Goal: Task Accomplishment & Management: Manage account settings

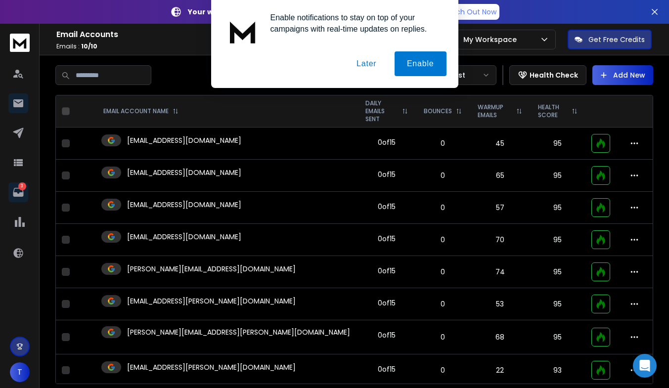
drag, startPoint x: 428, startPoint y: 71, endPoint x: 18, endPoint y: 195, distance: 428.5
click at [18, 195] on icon at bounding box center [18, 192] width 10 height 9
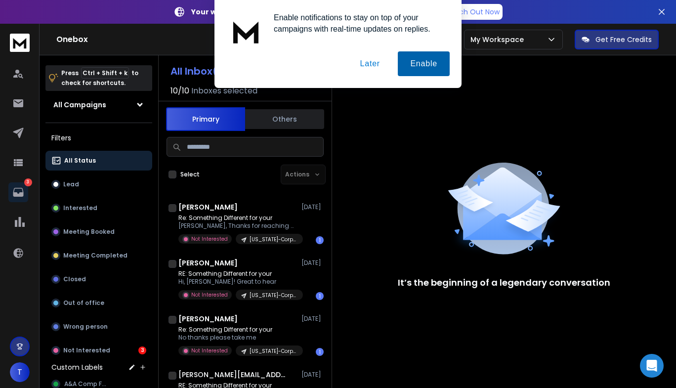
click at [425, 60] on button "Enable" at bounding box center [424, 63] width 52 height 25
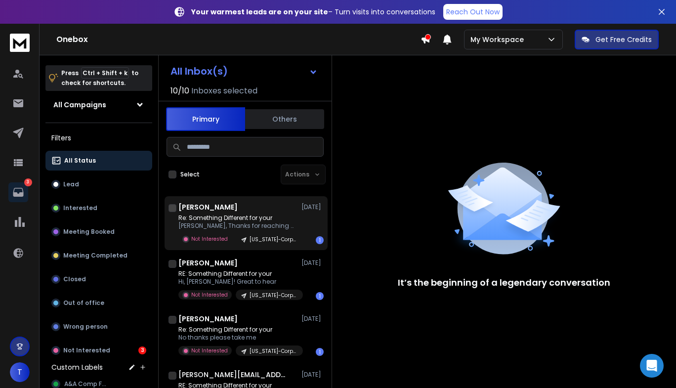
scroll to position [44, 0]
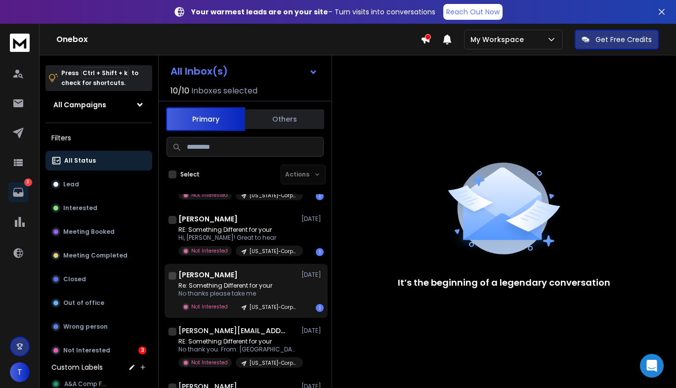
click at [261, 284] on p "Re: Something Different for your" at bounding box center [237, 286] width 119 height 8
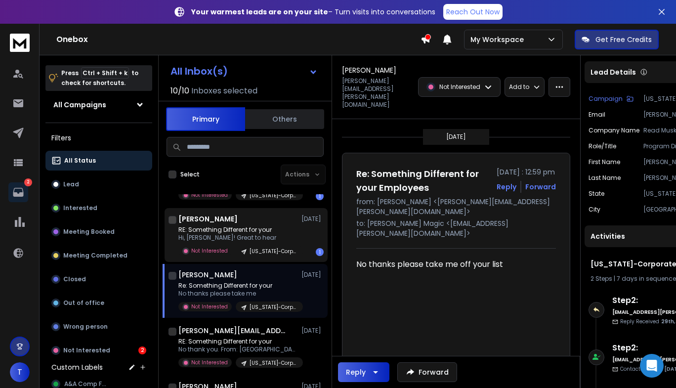
click at [283, 230] on p "RE: Something Different for your" at bounding box center [237, 230] width 119 height 8
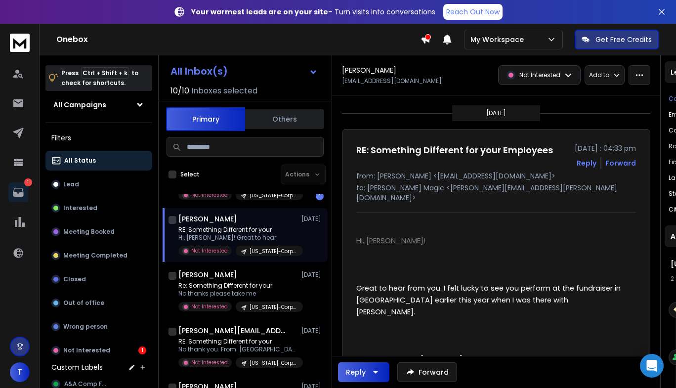
scroll to position [0, 0]
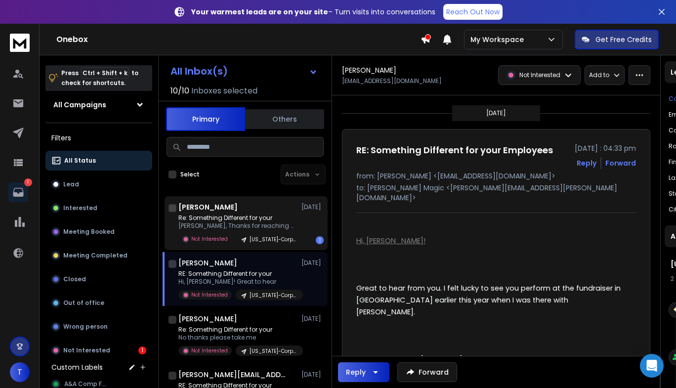
click at [260, 209] on div "[PERSON_NAME] [DATE]" at bounding box center [250, 207] width 145 height 10
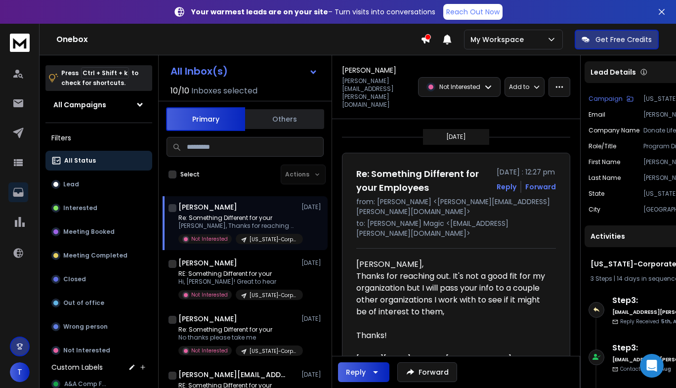
click at [516, 182] on button "Reply" at bounding box center [507, 187] width 20 height 10
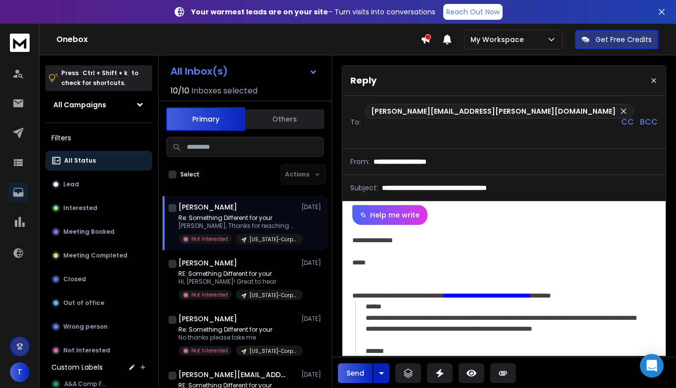
click at [349, 373] on button "Send" at bounding box center [355, 373] width 35 height 20
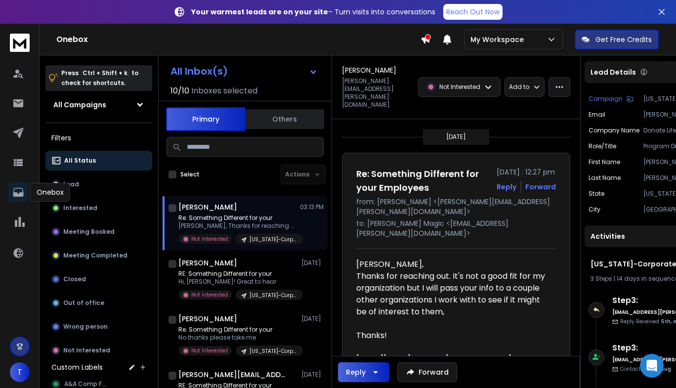
click at [25, 192] on link at bounding box center [18, 192] width 20 height 20
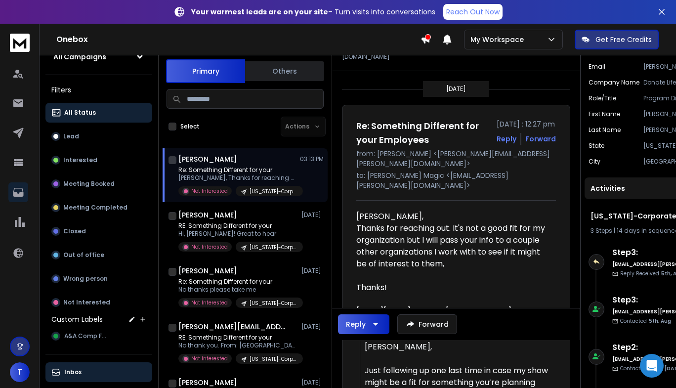
click at [17, 41] on img at bounding box center [20, 43] width 20 height 18
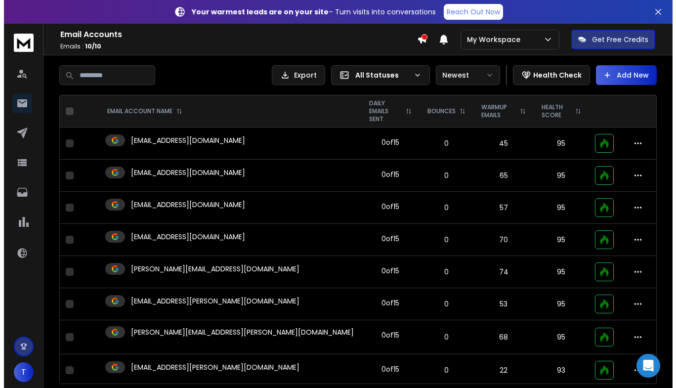
scroll to position [73, 0]
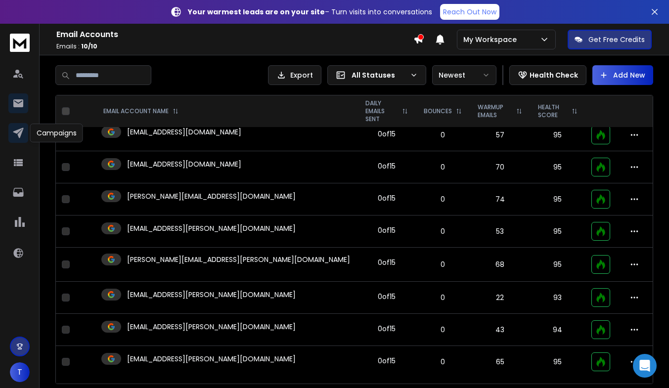
click at [21, 136] on icon at bounding box center [18, 133] width 12 height 12
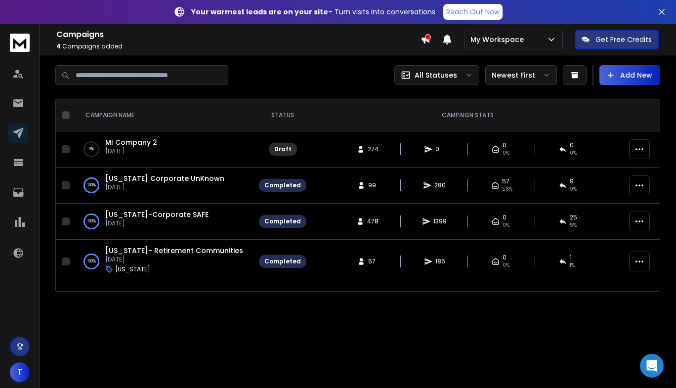
click at [635, 78] on button "Add New" at bounding box center [629, 75] width 61 height 20
click at [615, 79] on button "Add New" at bounding box center [629, 75] width 61 height 20
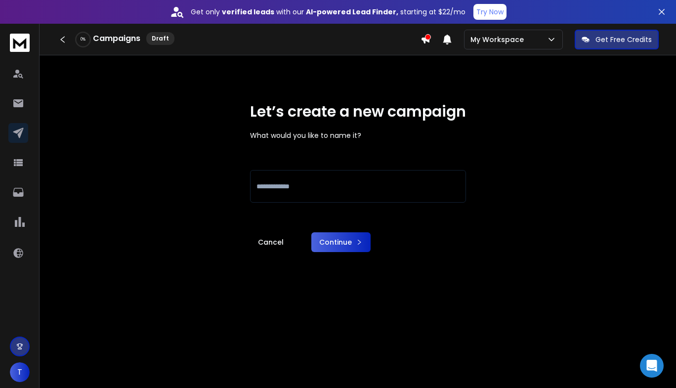
click at [292, 189] on input at bounding box center [358, 186] width 216 height 33
type input "**********"
click at [330, 240] on button "Continue" at bounding box center [340, 242] width 59 height 20
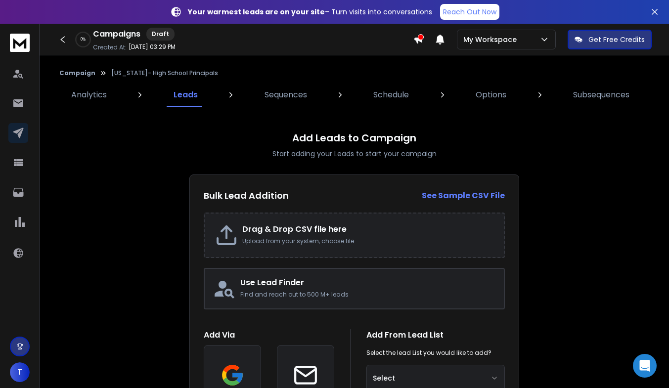
scroll to position [61, 0]
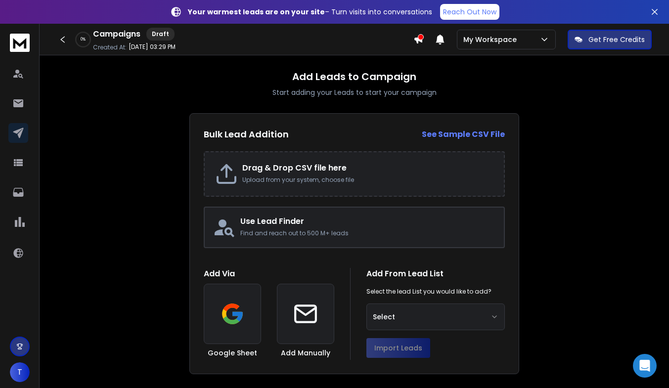
click at [300, 166] on h2 "Drag & Drop CSV file here" at bounding box center [368, 168] width 252 height 12
click at [63, 39] on icon at bounding box center [62, 39] width 9 height 9
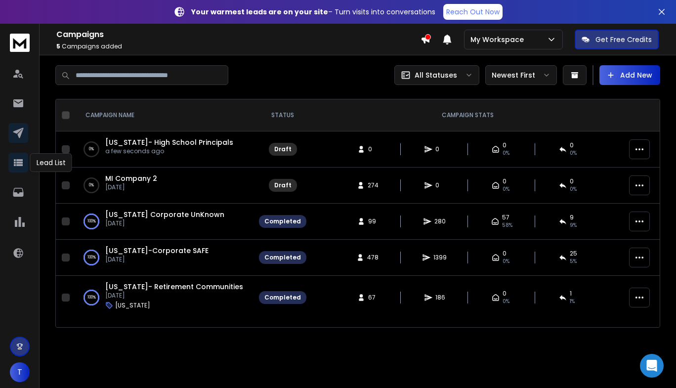
click at [25, 166] on link at bounding box center [18, 163] width 20 height 20
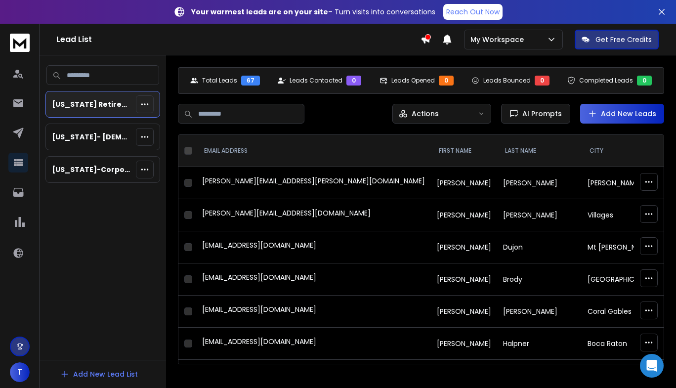
click at [86, 170] on p "Michigan-Corporate" at bounding box center [92, 170] width 80 height 10
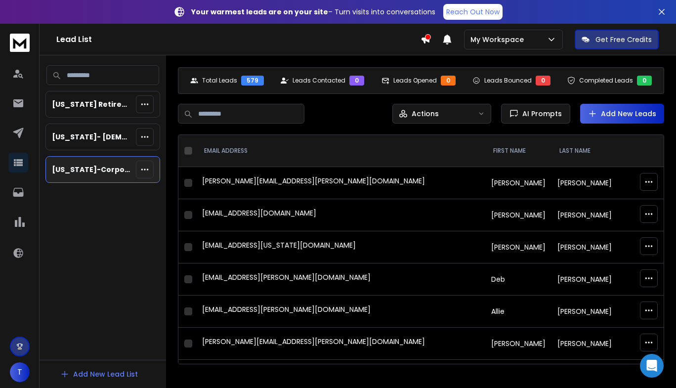
click at [85, 70] on input at bounding box center [102, 75] width 113 height 20
click at [99, 368] on button "Add New Lead List" at bounding box center [98, 374] width 93 height 20
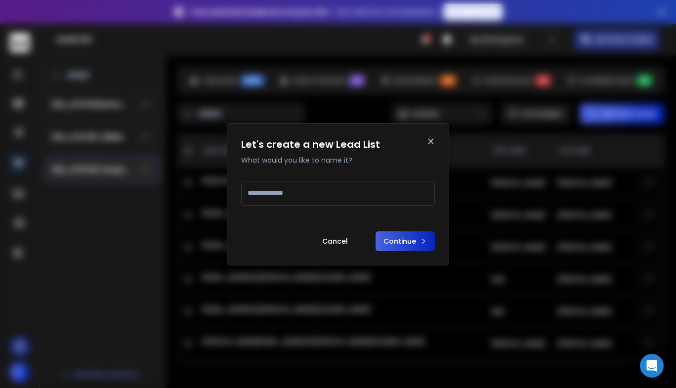
click at [279, 196] on input at bounding box center [338, 193] width 194 height 25
type input "**********"
click at [398, 241] on button "Continue" at bounding box center [405, 241] width 59 height 20
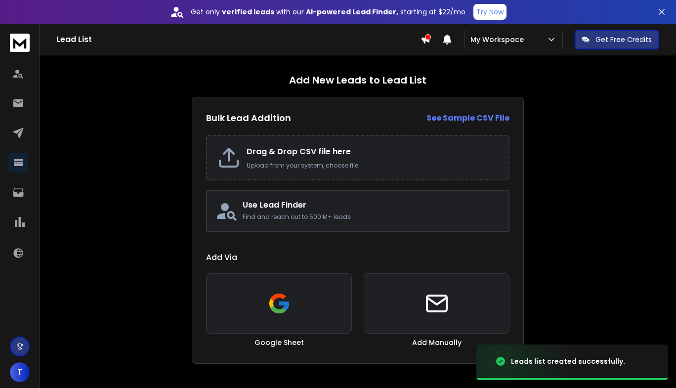
click at [281, 149] on h2 "Drag & Drop CSV file here" at bounding box center [373, 152] width 252 height 12
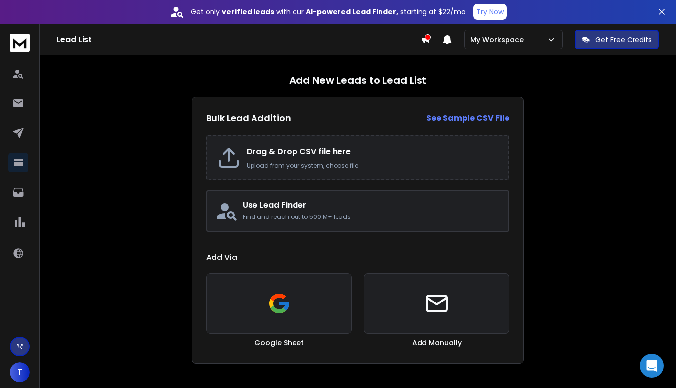
click at [306, 151] on h2 "Drag & Drop CSV file here" at bounding box center [373, 152] width 252 height 12
click at [304, 157] on h2 "Drag & Drop CSV file here" at bounding box center [373, 152] width 252 height 12
type input "**********"
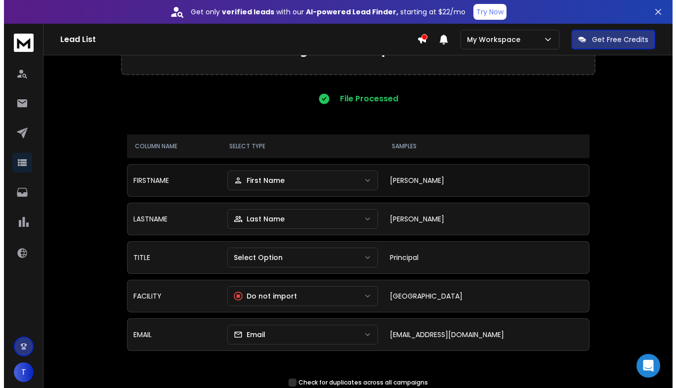
scroll to position [142, 0]
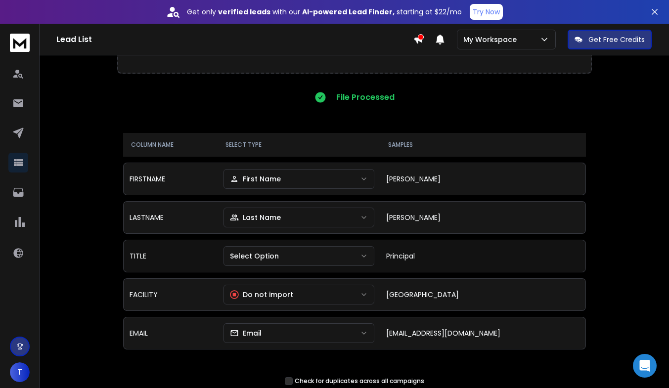
click at [332, 262] on button "Select Option" at bounding box center [298, 256] width 150 height 20
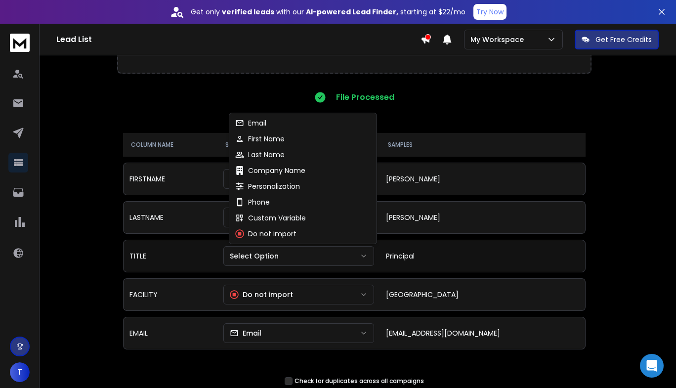
scroll to position [0, 2]
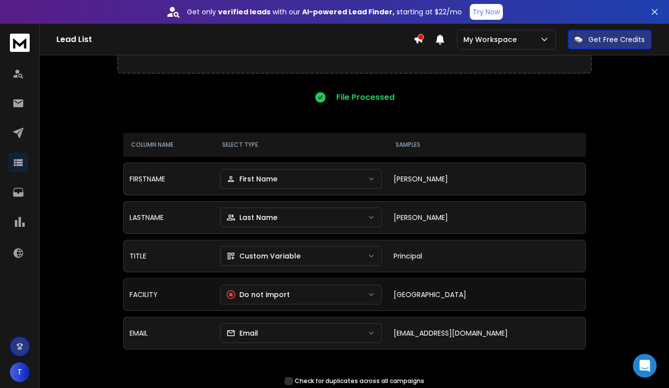
click at [311, 293] on button "Do not import" at bounding box center [301, 295] width 162 height 20
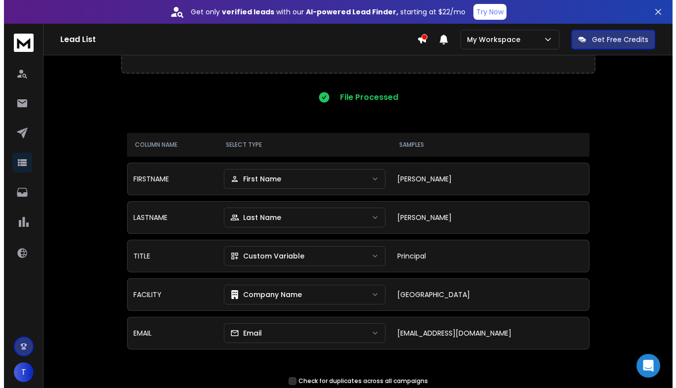
scroll to position [228, 0]
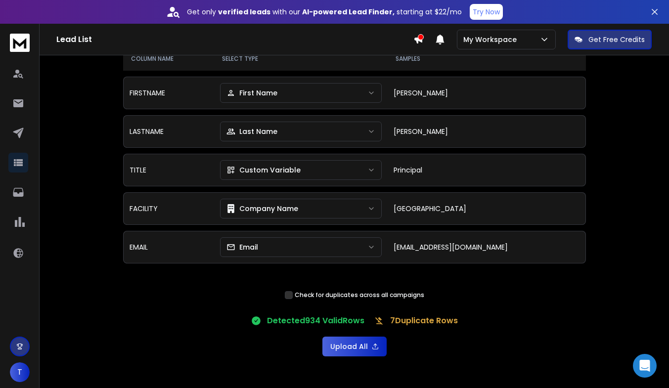
click at [291, 295] on button "Check for duplicates across all campaigns" at bounding box center [289, 295] width 8 height 8
click at [354, 345] on button "Upload All" at bounding box center [354, 347] width 64 height 20
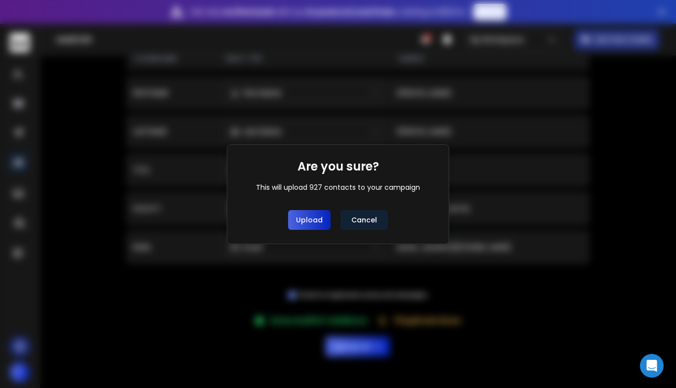
click at [309, 213] on button "Upload" at bounding box center [309, 220] width 42 height 20
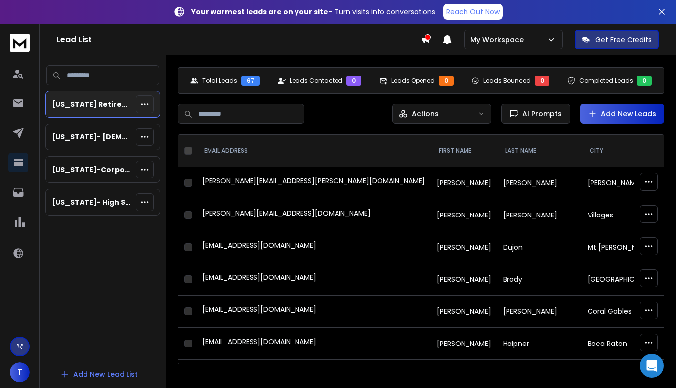
click at [104, 203] on p "Michigan- High School Principals" at bounding box center [92, 202] width 80 height 10
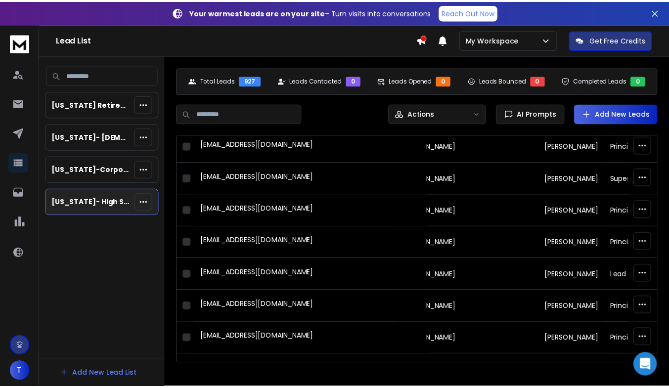
scroll to position [2221, 0]
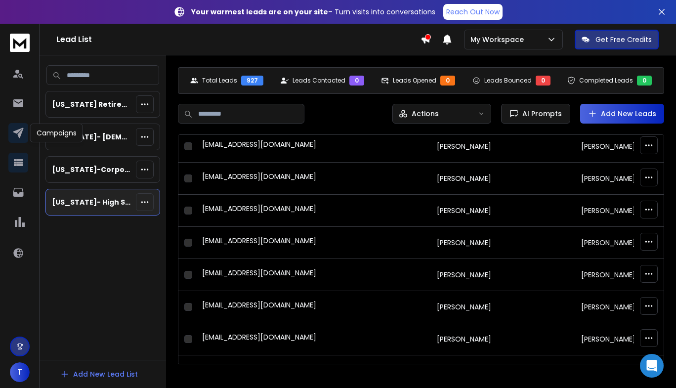
click at [20, 134] on icon at bounding box center [18, 132] width 10 height 10
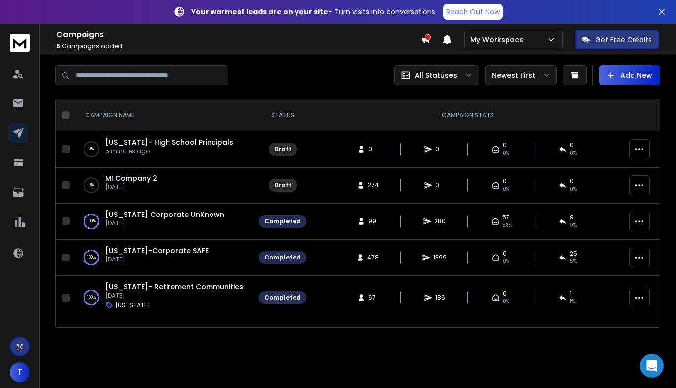
click at [144, 177] on span "MI Company 2" at bounding box center [131, 178] width 52 height 10
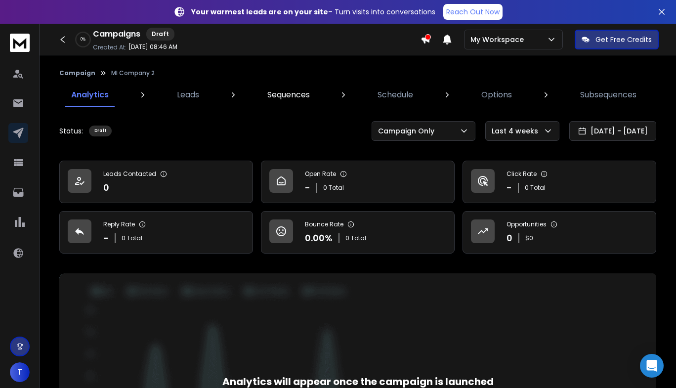
click at [283, 94] on p "Sequences" at bounding box center [288, 95] width 42 height 12
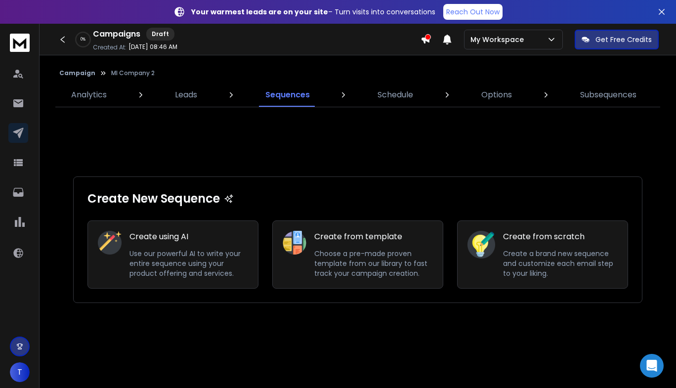
click at [510, 254] on p "Create a brand new sequence and customize each email step to your liking." at bounding box center [560, 264] width 115 height 30
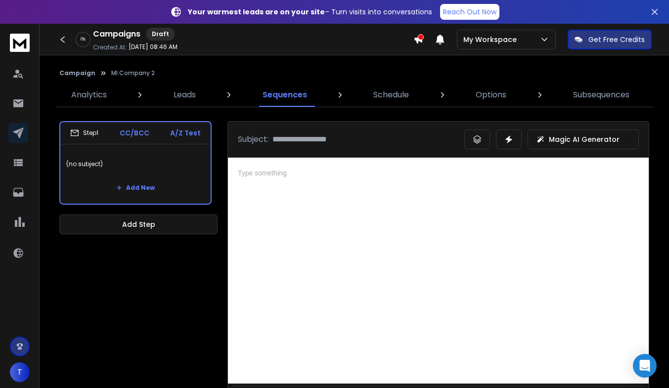
click at [87, 72] on button "Campaign" at bounding box center [77, 73] width 36 height 8
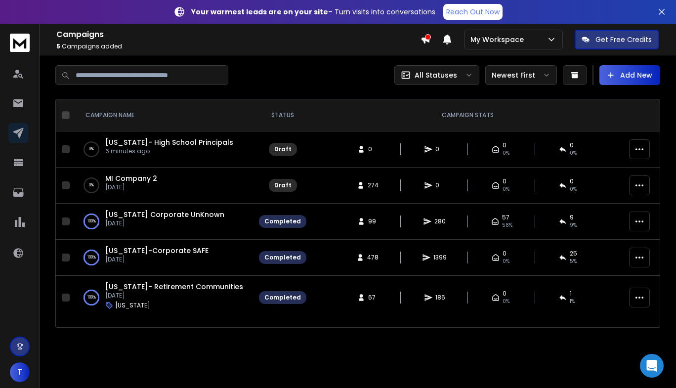
click at [173, 250] on span "[US_STATE]-Corporate SAFE" at bounding box center [156, 251] width 103 height 10
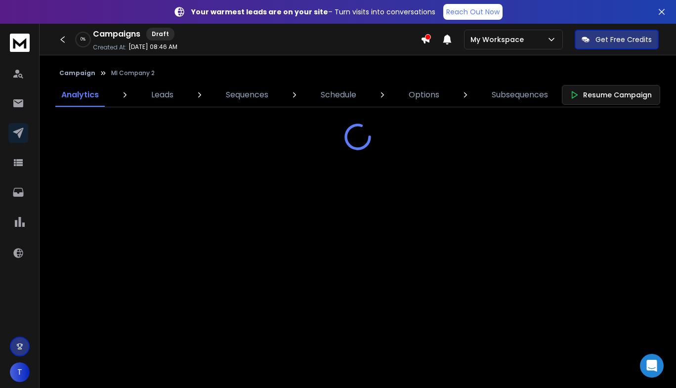
click at [81, 74] on button "Campaign" at bounding box center [77, 73] width 36 height 8
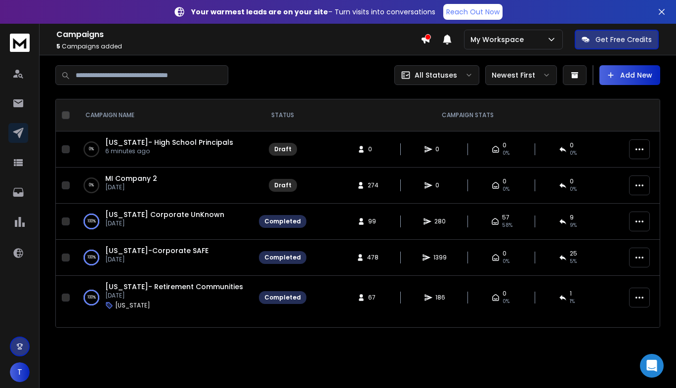
click at [182, 217] on span "[US_STATE] Corporate UnKnown" at bounding box center [164, 215] width 119 height 10
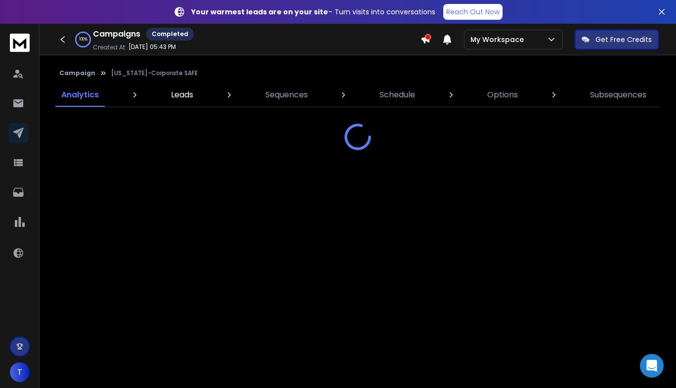
click at [184, 97] on p "Leads" at bounding box center [182, 95] width 22 height 12
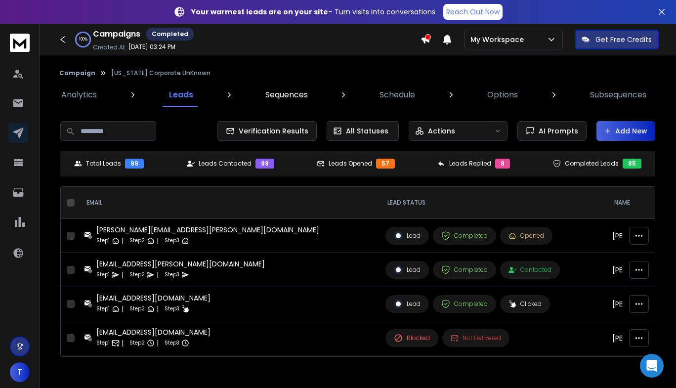
click at [283, 94] on p "Sequences" at bounding box center [286, 95] width 42 height 12
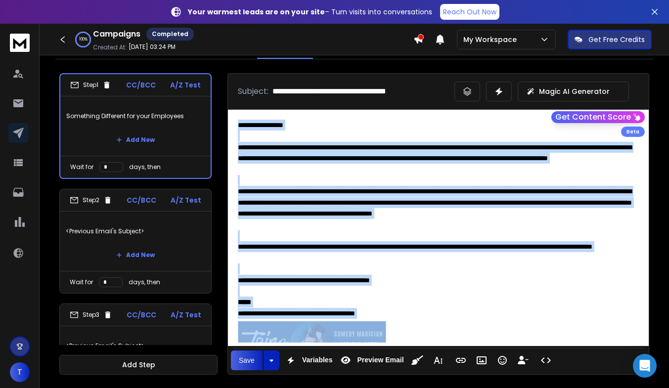
drag, startPoint x: 308, startPoint y: 331, endPoint x: 234, endPoint y: 100, distance: 242.4
click at [234, 100] on div "**********" at bounding box center [438, 223] width 422 height 301
copy div "**********"
click at [60, 38] on icon at bounding box center [62, 39] width 9 height 9
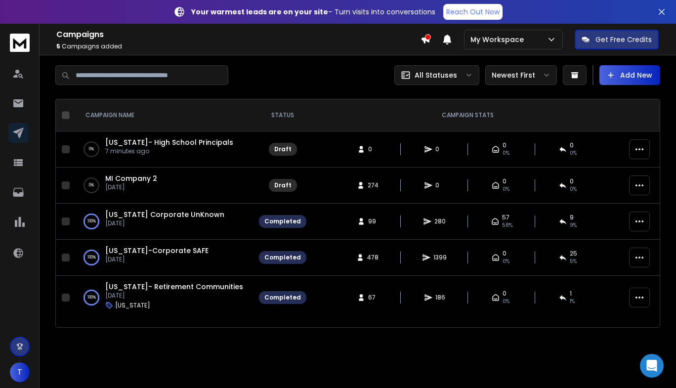
click at [146, 177] on span "MI Company 2" at bounding box center [131, 178] width 52 height 10
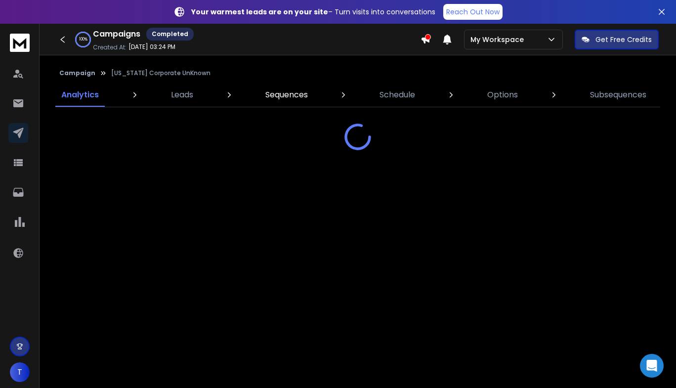
click at [285, 96] on p "Sequences" at bounding box center [286, 95] width 42 height 12
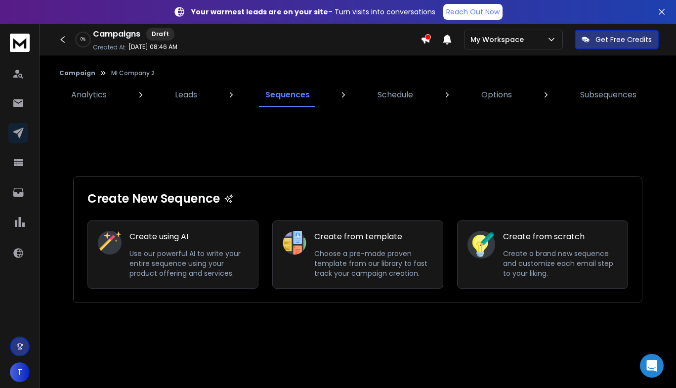
click at [531, 268] on p "Create a brand new sequence and customize each email step to your liking." at bounding box center [560, 264] width 115 height 30
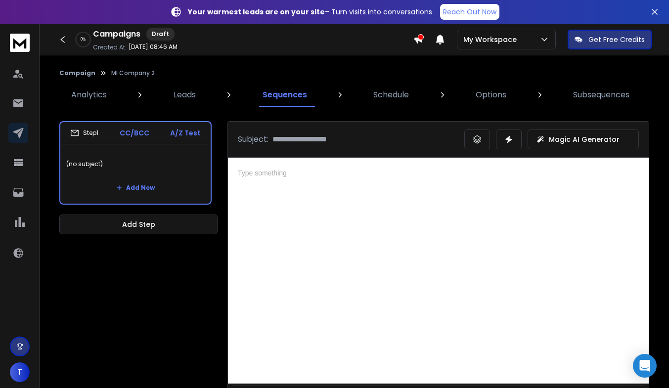
click at [253, 178] on div at bounding box center [438, 173] width 401 height 11
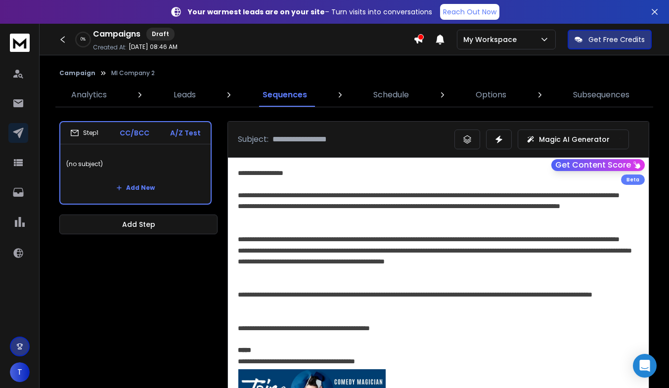
scroll to position [70, 0]
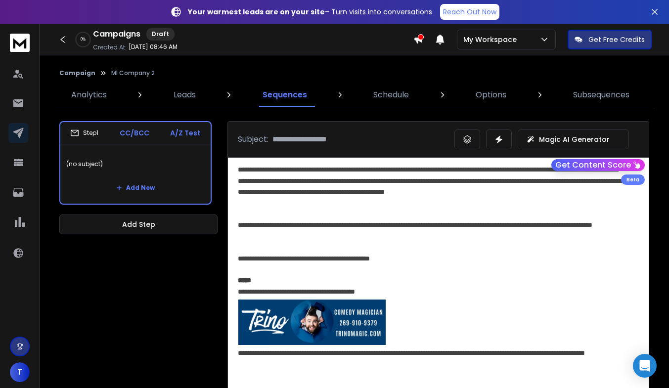
click at [468, 258] on div "**********" at bounding box center [434, 258] width 393 height 11
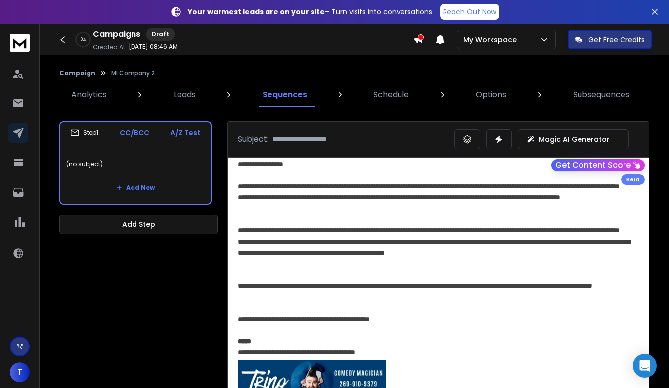
scroll to position [8, 0]
click at [361, 233] on div "**********" at bounding box center [434, 247] width 393 height 44
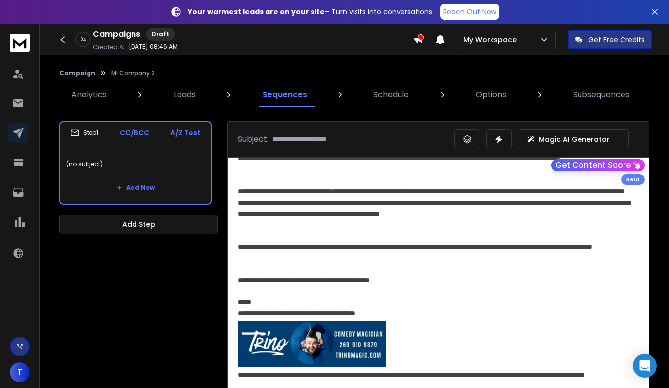
scroll to position [70, 0]
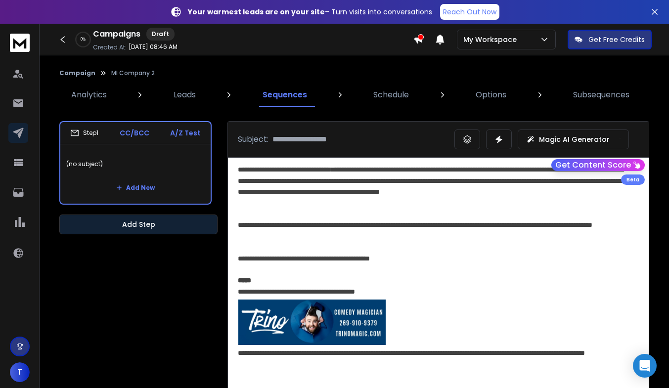
click at [128, 223] on button "Add Step" at bounding box center [138, 224] width 158 height 20
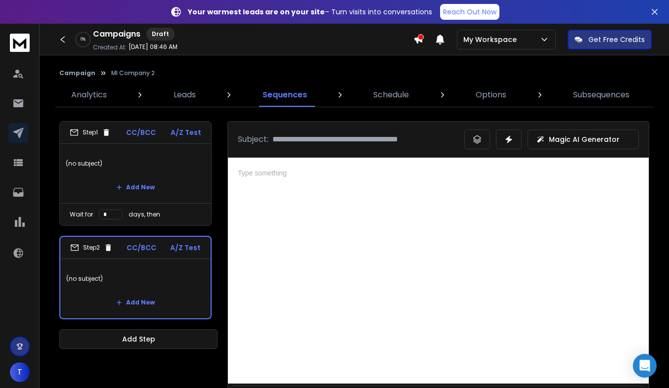
click at [78, 75] on button "Campaign" at bounding box center [77, 73] width 36 height 8
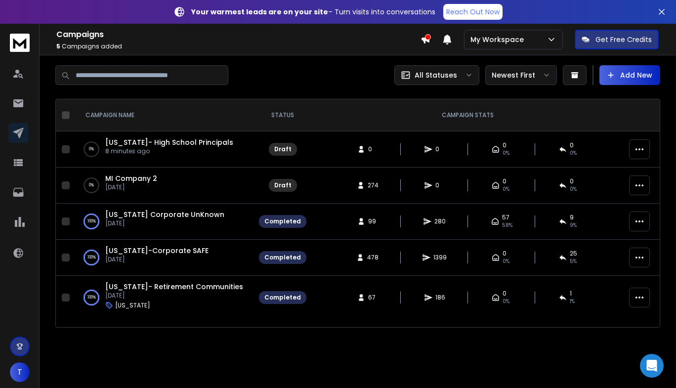
click at [165, 249] on span "[US_STATE]-Corporate SAFE" at bounding box center [156, 251] width 103 height 10
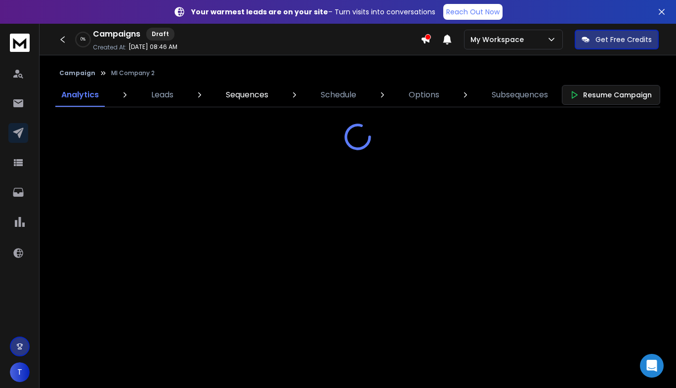
click at [240, 101] on link "Sequences" at bounding box center [247, 95] width 54 height 24
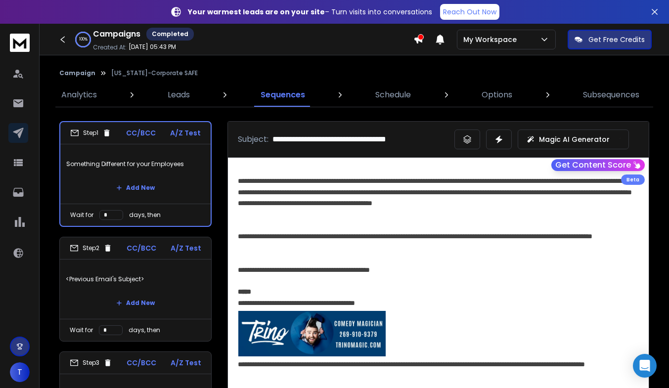
scroll to position [41, 0]
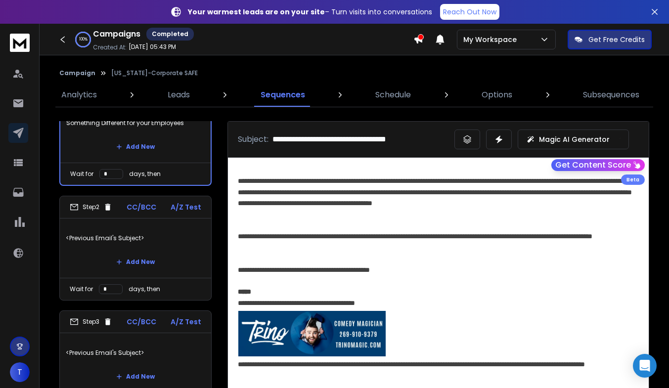
click at [184, 259] on div "Add New" at bounding box center [135, 262] width 139 height 20
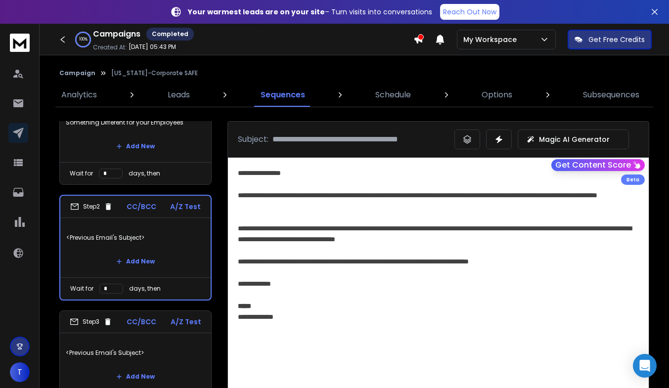
scroll to position [16, 0]
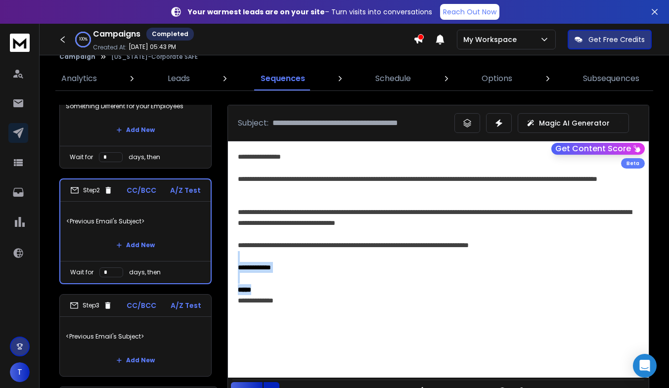
drag, startPoint x: 322, startPoint y: 292, endPoint x: 252, endPoint y: 261, distance: 76.6
click at [252, 261] on div "**********" at bounding box center [438, 257] width 421 height 233
click at [335, 303] on div "**********" at bounding box center [438, 289] width 401 height 33
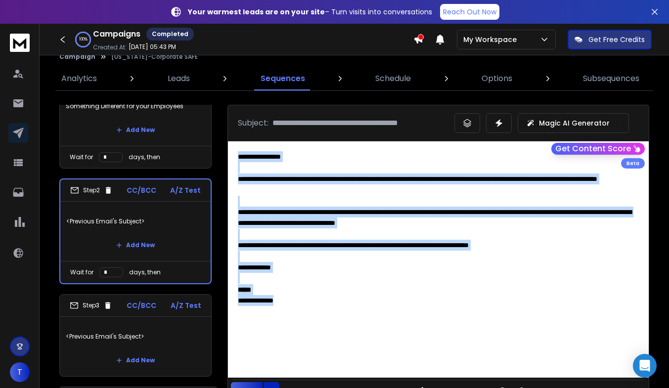
drag, startPoint x: 323, startPoint y: 302, endPoint x: 231, endPoint y: 147, distance: 180.3
click at [231, 147] on div "**********" at bounding box center [438, 257] width 421 height 233
copy div "**********"
click at [310, 273] on div "**********" at bounding box center [438, 289] width 401 height 33
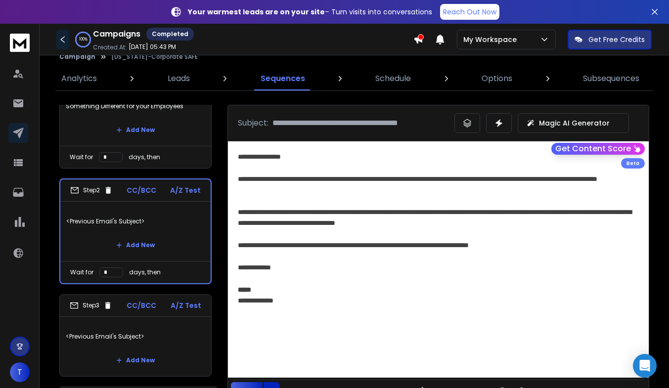
click at [65, 41] on icon at bounding box center [62, 39] width 9 height 9
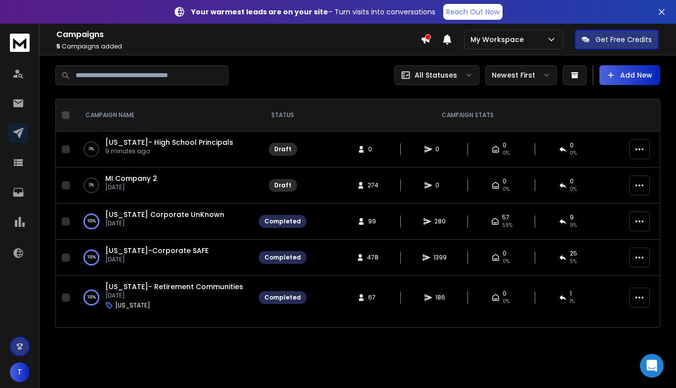
click at [139, 179] on span "MI Company 2" at bounding box center [131, 178] width 52 height 10
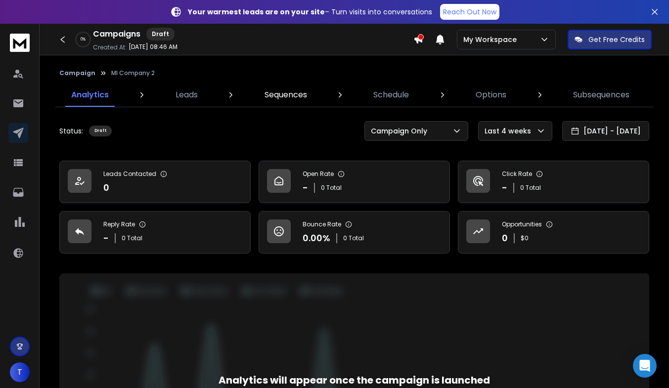
click at [283, 93] on p "Sequences" at bounding box center [285, 95] width 42 height 12
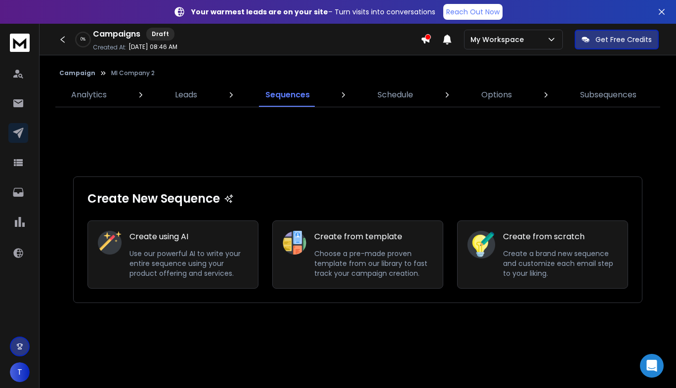
click at [535, 265] on p "Create a brand new sequence and customize each email step to your liking." at bounding box center [560, 264] width 115 height 30
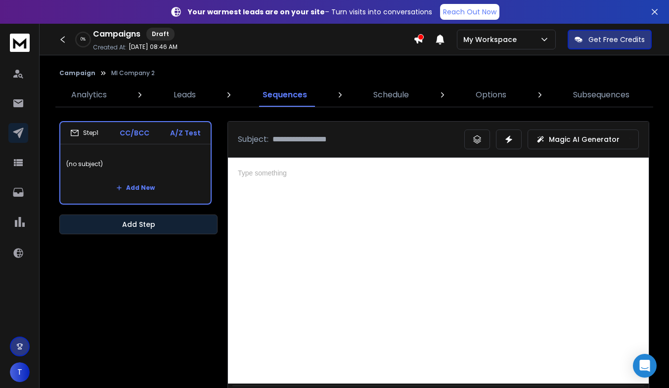
click at [138, 229] on button "Add Step" at bounding box center [138, 224] width 158 height 20
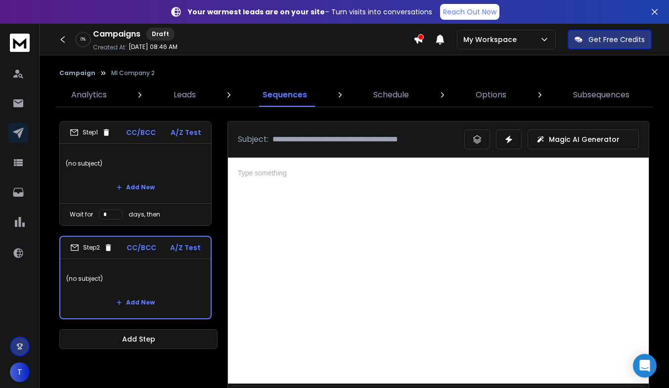
click at [300, 239] on div at bounding box center [438, 271] width 421 height 226
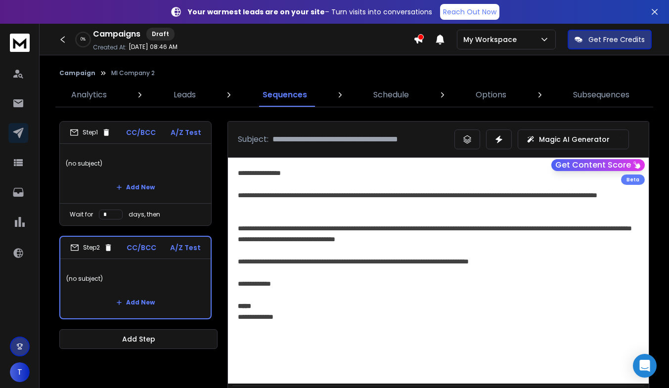
scroll to position [38, 0]
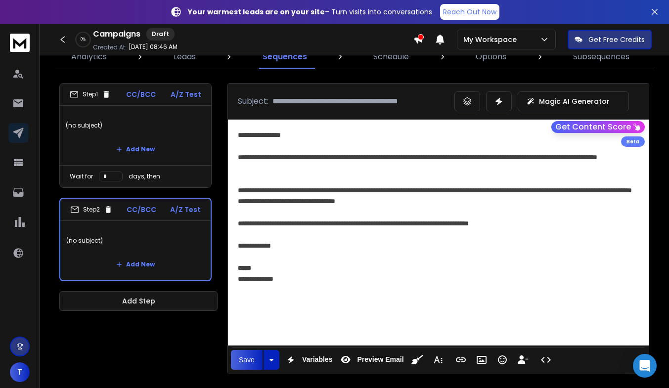
click at [142, 346] on div "Step 1 CC/BCC A/Z Test (no subject) Add New Wait for * days, then Step 2 CC/BCC…" at bounding box center [138, 228] width 158 height 291
click at [61, 40] on icon at bounding box center [62, 39] width 4 height 6
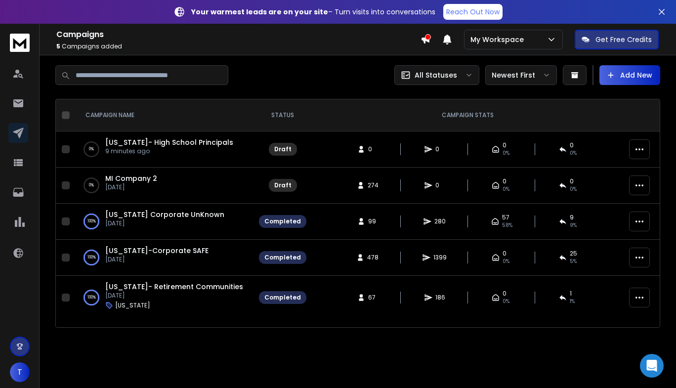
click at [121, 177] on span "MI Company 2" at bounding box center [131, 178] width 52 height 10
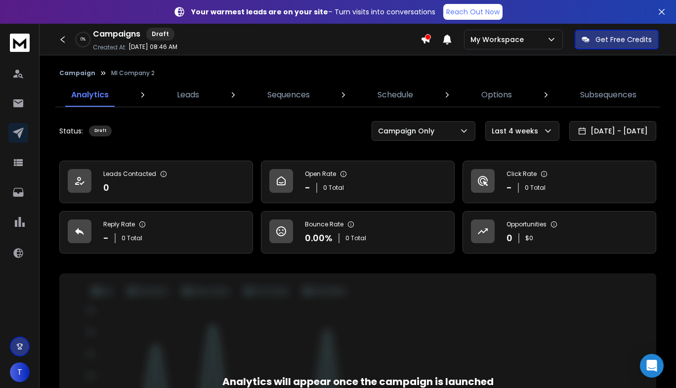
click at [249, 92] on div "Analytics Leads Sequences Schedule Options Subsequences" at bounding box center [353, 95] width 597 height 24
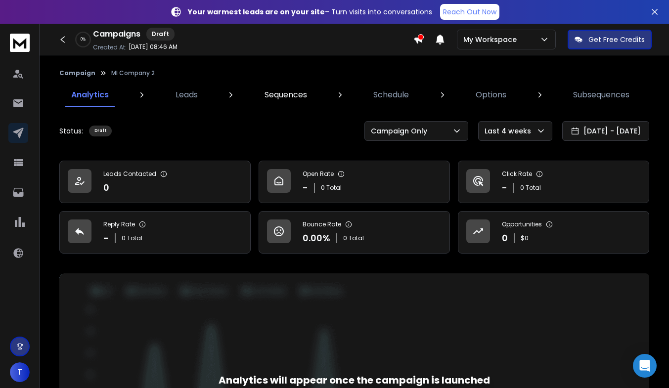
click at [267, 93] on p "Sequences" at bounding box center [285, 95] width 42 height 12
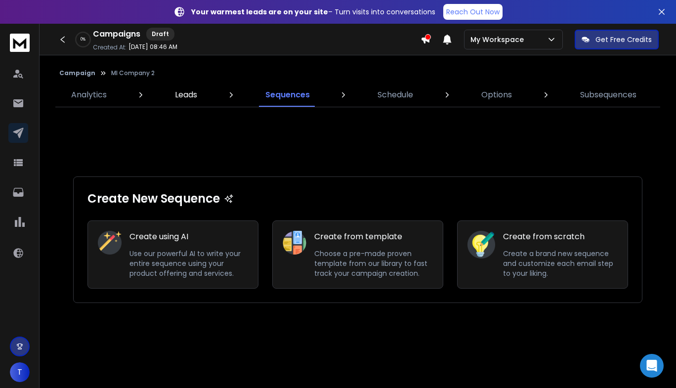
click at [192, 93] on p "Leads" at bounding box center [186, 95] width 22 height 12
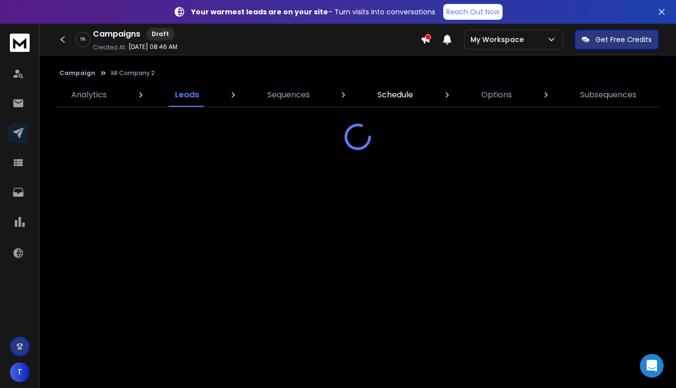
click at [393, 99] on p "Schedule" at bounding box center [396, 95] width 36 height 12
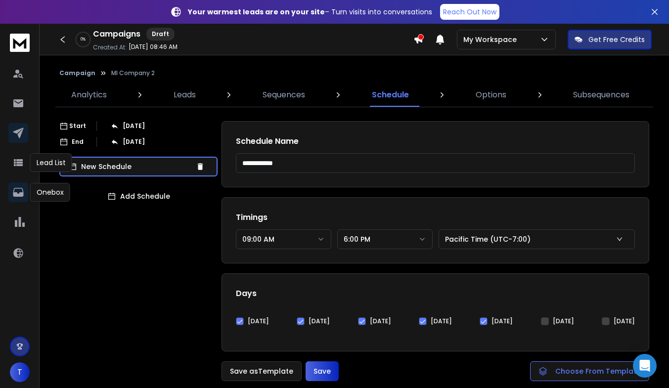
click at [17, 187] on icon at bounding box center [18, 192] width 12 height 12
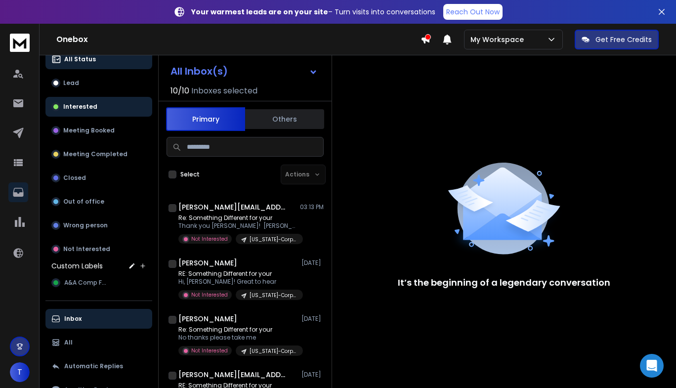
scroll to position [103, 0]
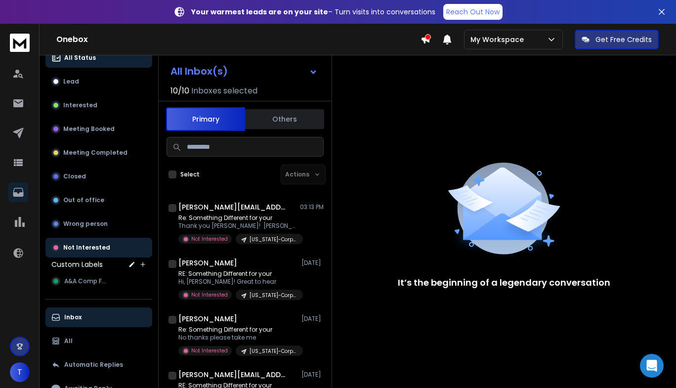
click at [86, 247] on p "Not Interested" at bounding box center [86, 248] width 47 height 8
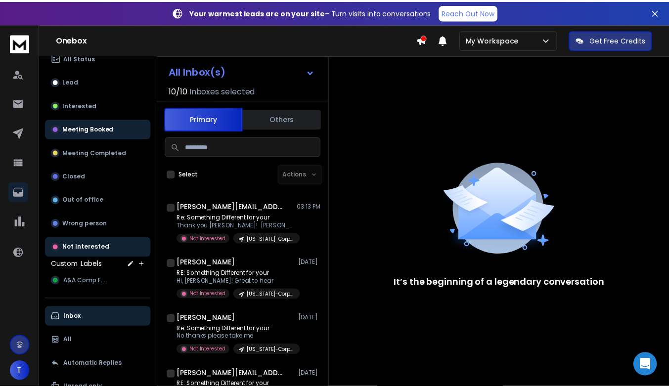
scroll to position [0, 0]
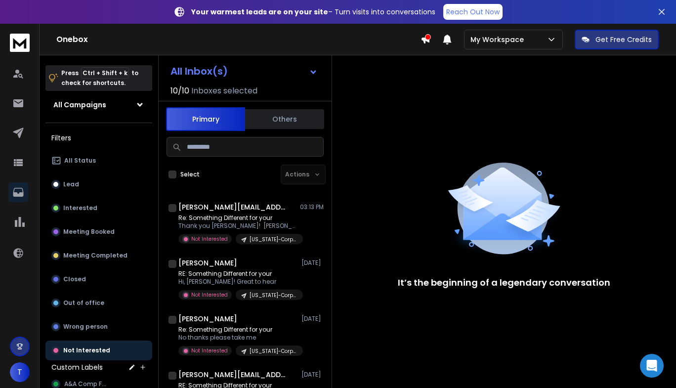
click at [21, 42] on img at bounding box center [20, 43] width 20 height 18
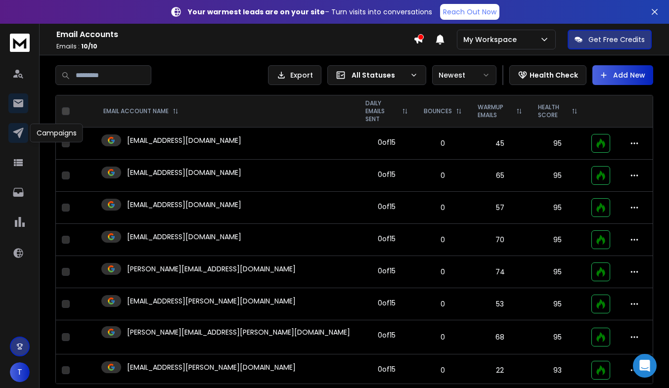
click at [20, 133] on icon at bounding box center [18, 132] width 10 height 10
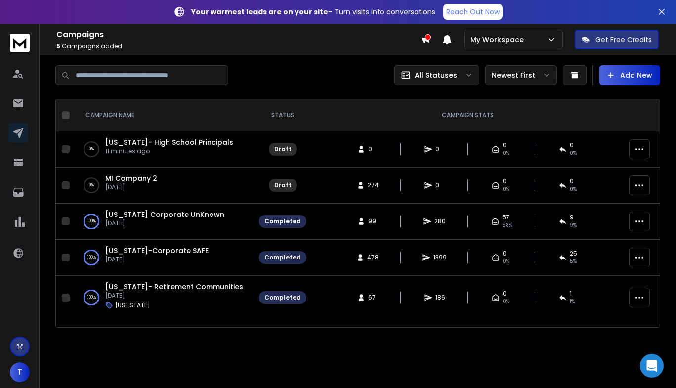
click at [182, 253] on span "[US_STATE]-Corporate SAFE" at bounding box center [156, 251] width 103 height 10
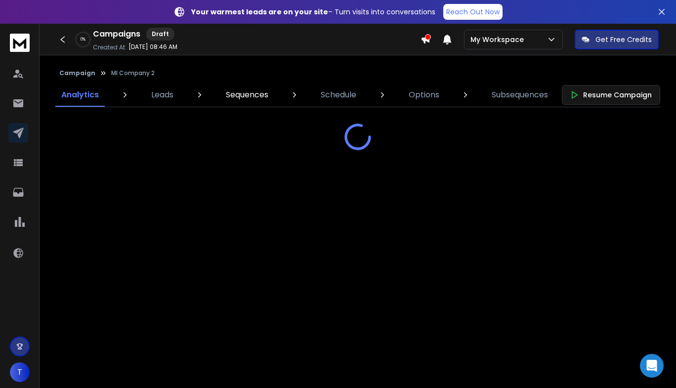
click at [249, 90] on p "Sequences" at bounding box center [247, 95] width 42 height 12
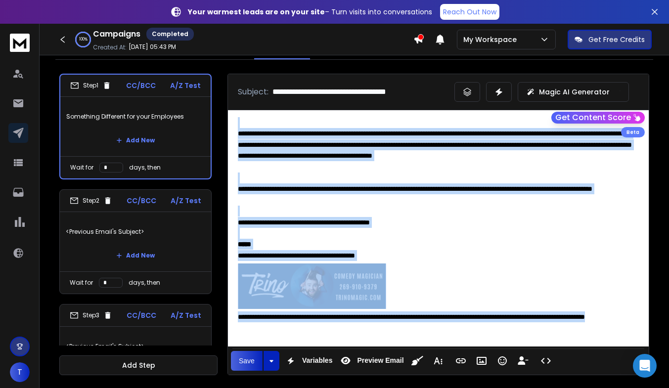
scroll to position [48, 0]
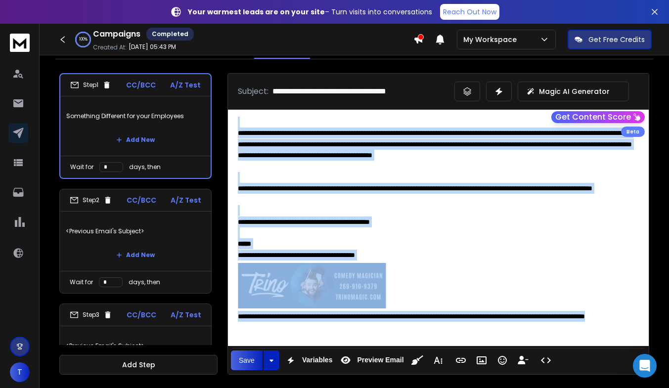
drag, startPoint x: 237, startPoint y: 165, endPoint x: 428, endPoint y: 342, distance: 260.5
click at [428, 342] on div "**********" at bounding box center [438, 228] width 421 height 236
copy div "**********"
click at [558, 282] on div at bounding box center [438, 285] width 401 height 45
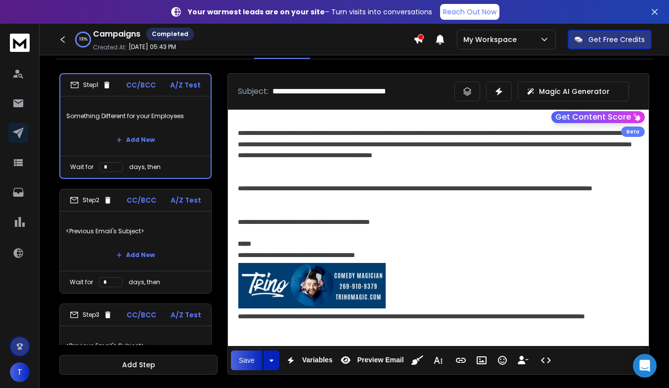
scroll to position [0, 0]
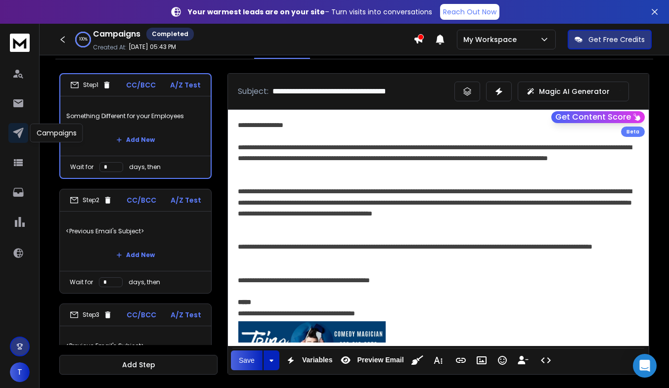
click at [20, 134] on icon at bounding box center [18, 132] width 10 height 10
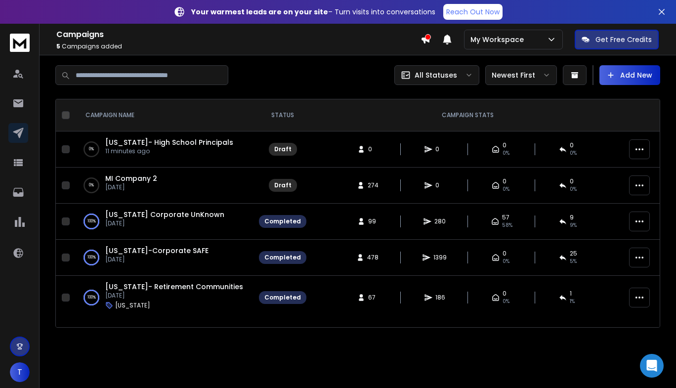
click at [133, 183] on span "MI Company 2" at bounding box center [131, 178] width 52 height 10
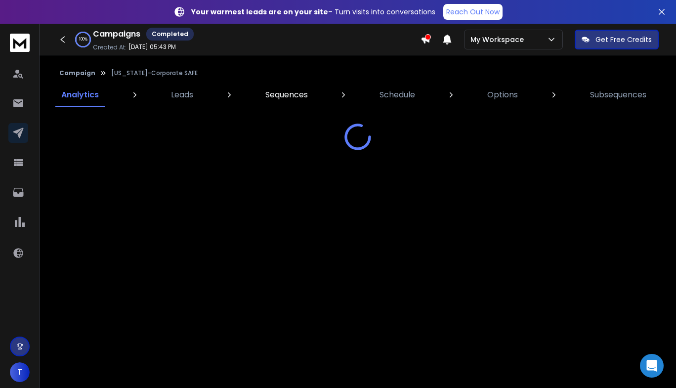
click at [282, 89] on p "Sequences" at bounding box center [286, 95] width 42 height 12
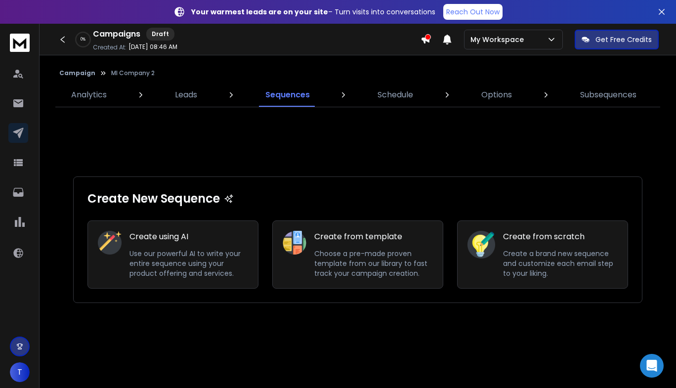
click at [536, 257] on p "Create a brand new sequence and customize each email step to your liking." at bounding box center [560, 264] width 115 height 30
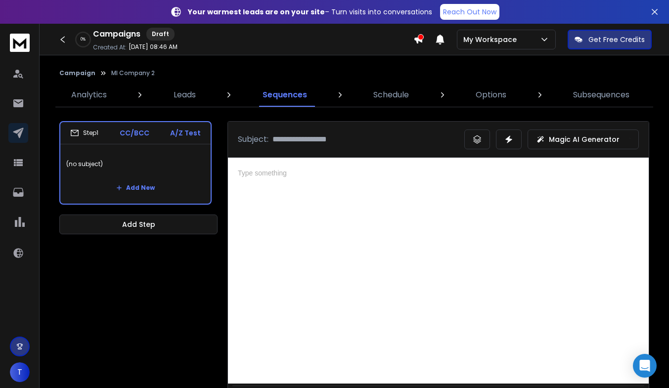
drag, startPoint x: 302, startPoint y: 221, endPoint x: 252, endPoint y: 158, distance: 81.2
click at [252, 158] on div at bounding box center [438, 271] width 421 height 226
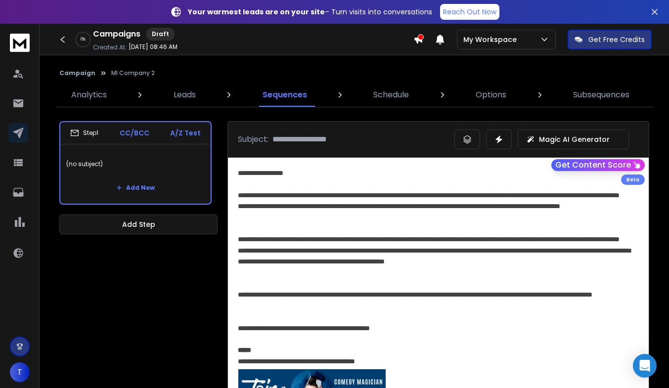
click at [296, 137] on input at bounding box center [358, 139] width 172 height 12
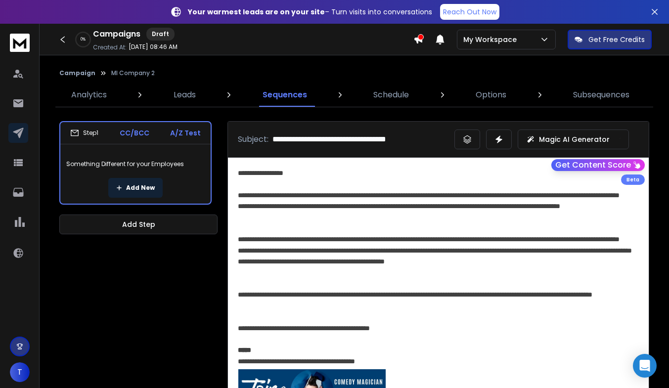
type input "**********"
click at [137, 194] on button "Add New" at bounding box center [135, 188] width 54 height 20
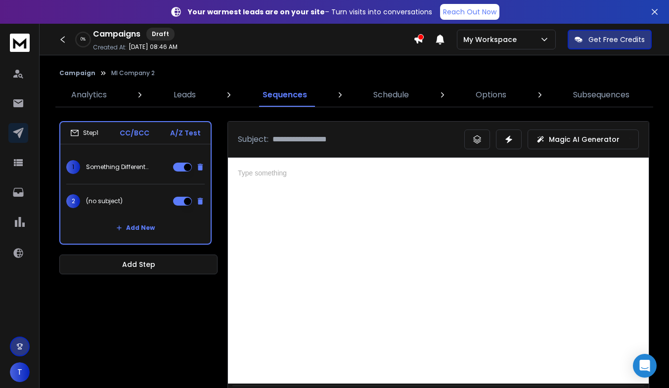
click at [202, 201] on icon at bounding box center [200, 201] width 5 height 7
type input "**********"
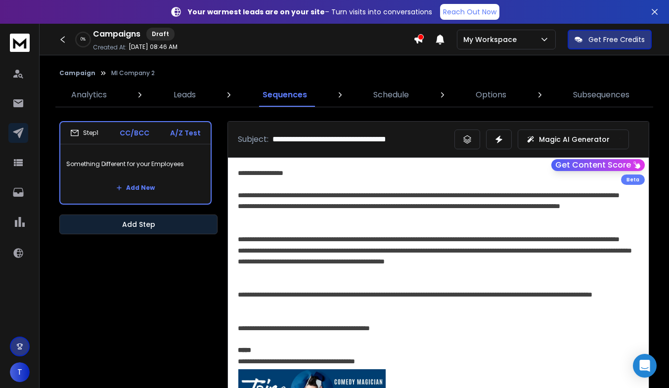
click at [133, 224] on button "Add Step" at bounding box center [138, 224] width 158 height 20
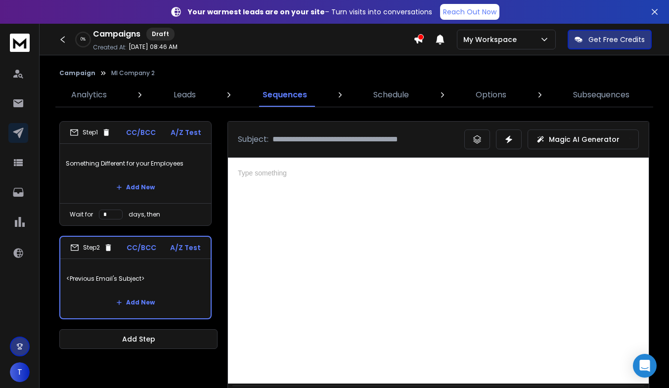
click at [108, 218] on input "*" at bounding box center [111, 215] width 24 height 10
type input "**********"
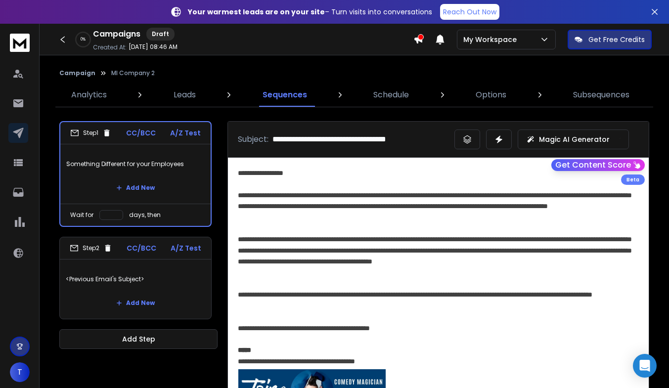
type input "*"
click at [135, 277] on p "<Previous Email's Subject>" at bounding box center [135, 279] width 139 height 28
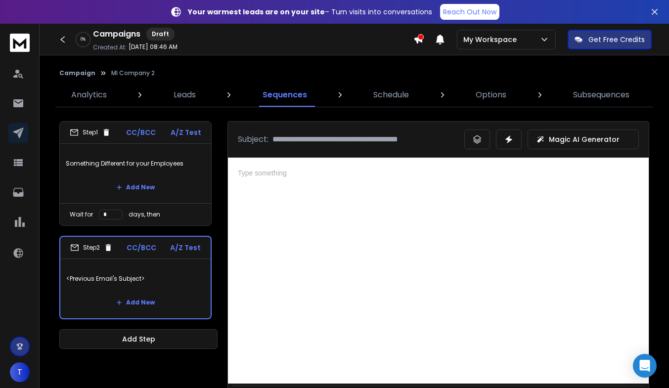
click at [165, 164] on p "Something Different for your Employees" at bounding box center [135, 164] width 139 height 28
type input "**********"
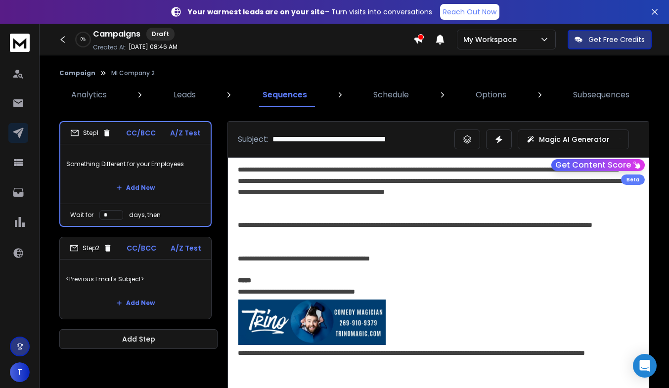
scroll to position [45, 0]
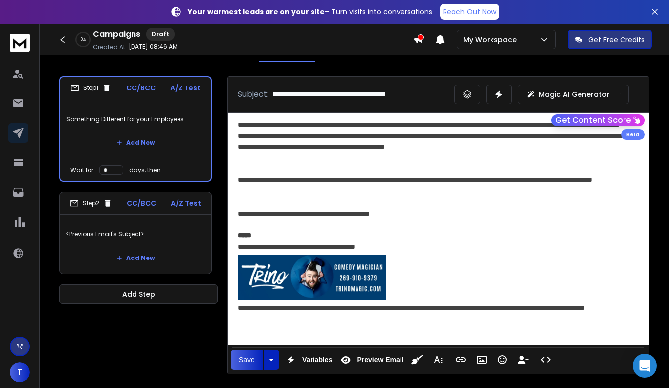
click at [165, 237] on p "<Previous Email's Subject>" at bounding box center [135, 234] width 139 height 28
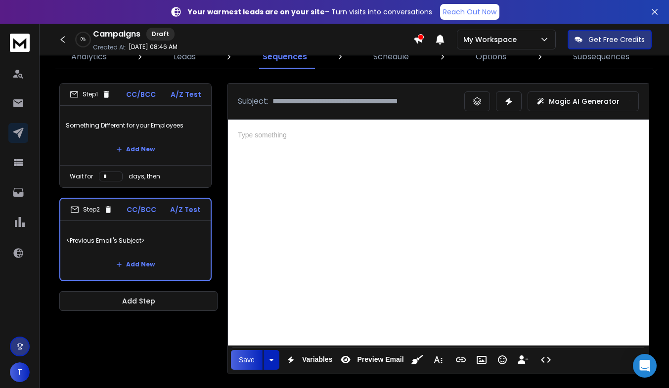
type input "*"
type input "**********"
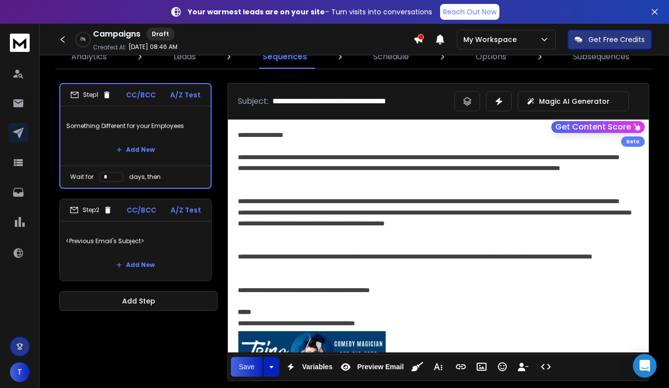
click at [183, 251] on p "<Previous Email's Subject>" at bounding box center [135, 241] width 139 height 28
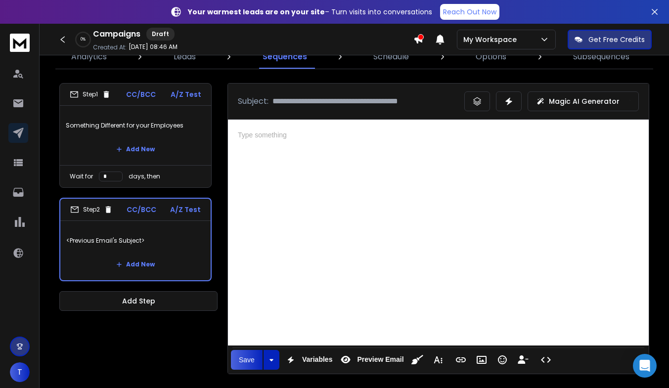
click at [330, 198] on div at bounding box center [438, 233] width 421 height 226
click at [185, 128] on p "Something Different for your Employees" at bounding box center [135, 126] width 139 height 28
type input "**********"
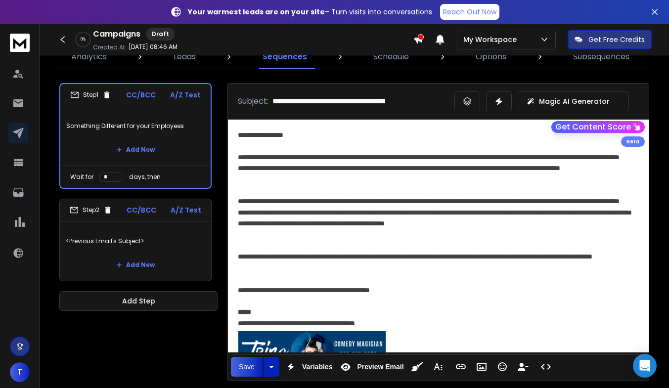
scroll to position [70, 0]
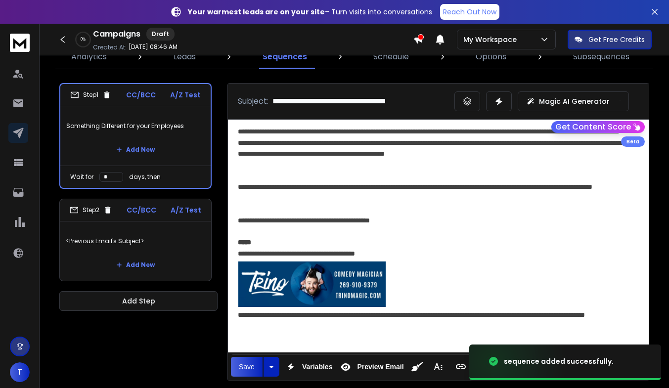
click at [168, 247] on p "<Previous Email's Subject>" at bounding box center [135, 241] width 139 height 28
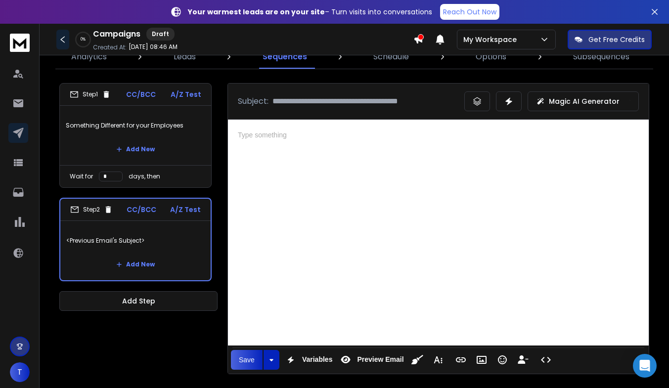
click at [61, 39] on icon at bounding box center [62, 39] width 4 height 6
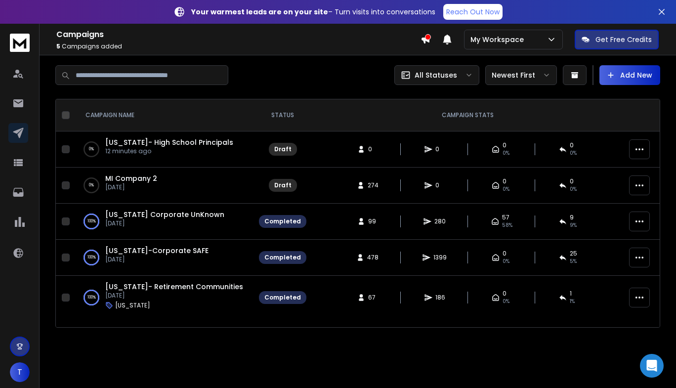
click at [167, 213] on span "[US_STATE] Corporate UnKnown" at bounding box center [164, 215] width 119 height 10
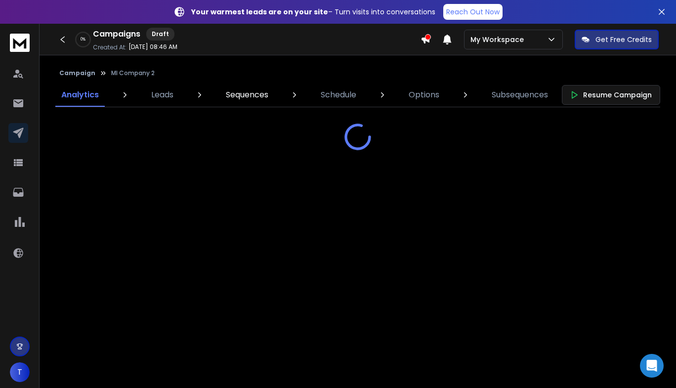
click at [232, 97] on p "Sequences" at bounding box center [247, 95] width 42 height 12
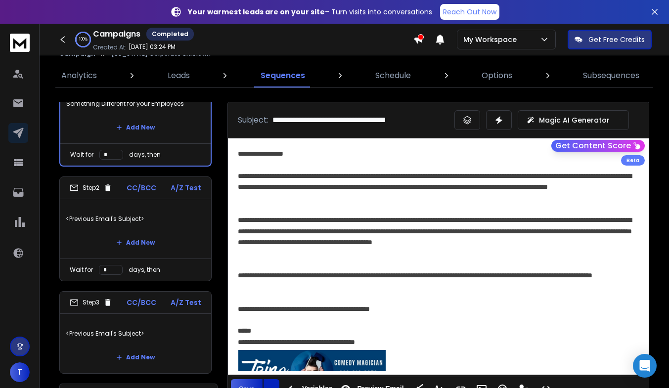
scroll to position [21, 0]
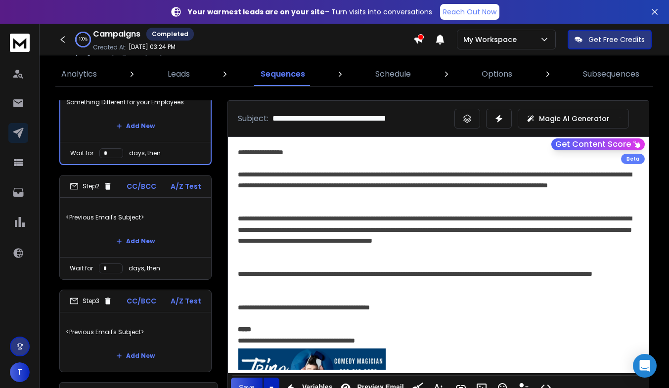
click at [168, 221] on p "<Previous Email's Subject>" at bounding box center [135, 218] width 139 height 28
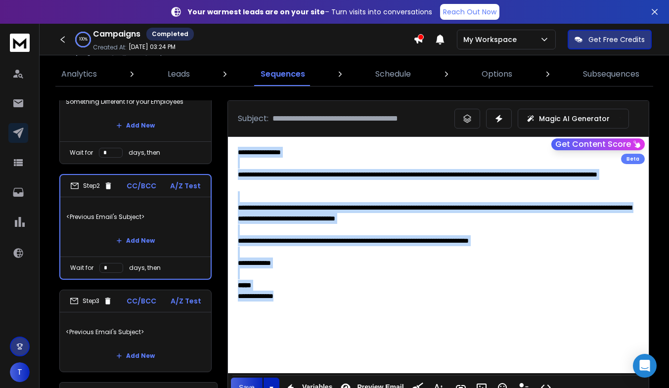
drag, startPoint x: 238, startPoint y: 151, endPoint x: 332, endPoint y: 318, distance: 191.2
click at [332, 318] on div "**********" at bounding box center [438, 253] width 421 height 233
click at [342, 182] on div "**********" at bounding box center [438, 180] width 401 height 22
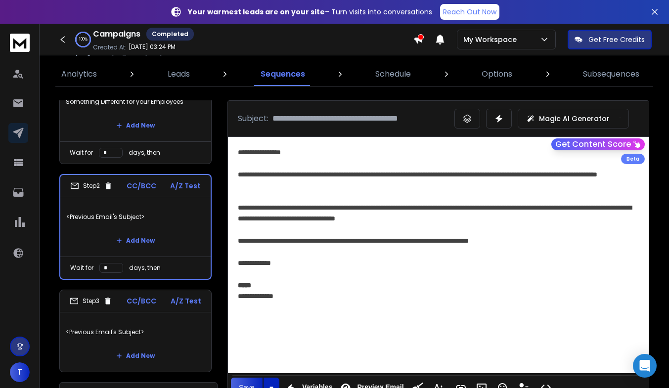
drag, startPoint x: 342, startPoint y: 182, endPoint x: 295, endPoint y: 302, distance: 129.1
click at [295, 302] on div "**********" at bounding box center [438, 253] width 421 height 233
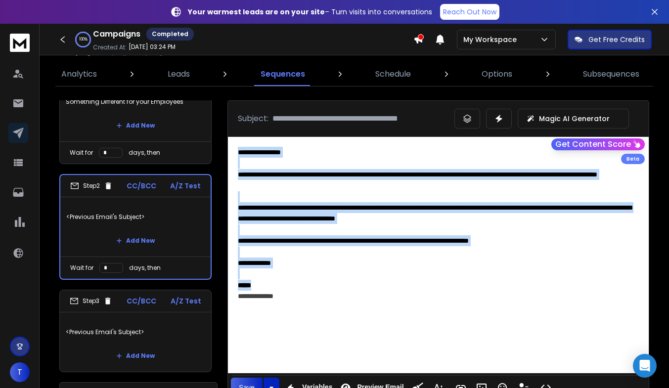
drag, startPoint x: 297, startPoint y: 288, endPoint x: 238, endPoint y: 144, distance: 156.0
click at [238, 144] on div "**********" at bounding box center [438, 253] width 421 height 233
copy div "**********"
click at [62, 37] on icon at bounding box center [62, 39] width 9 height 9
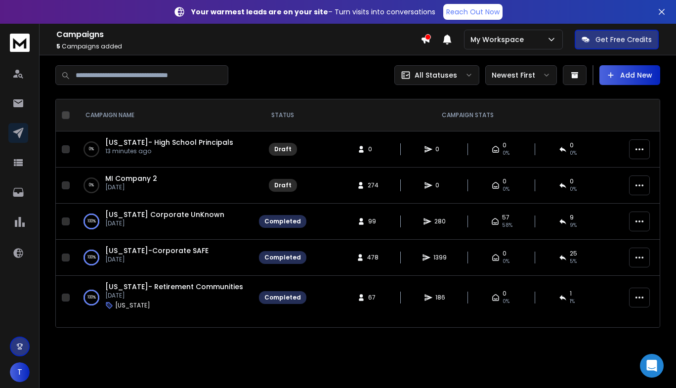
click at [150, 175] on span "MI Company 2" at bounding box center [131, 178] width 52 height 10
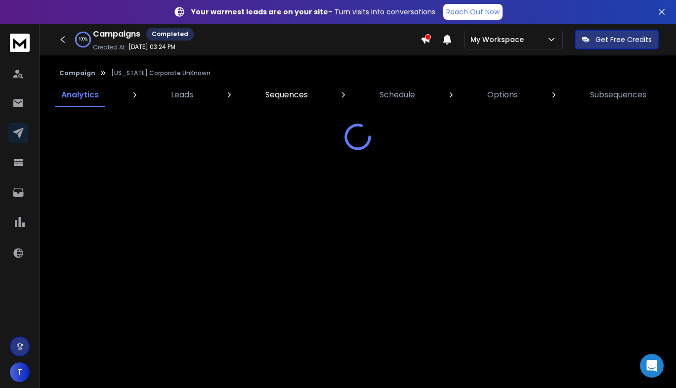
click at [288, 92] on p "Sequences" at bounding box center [286, 95] width 42 height 12
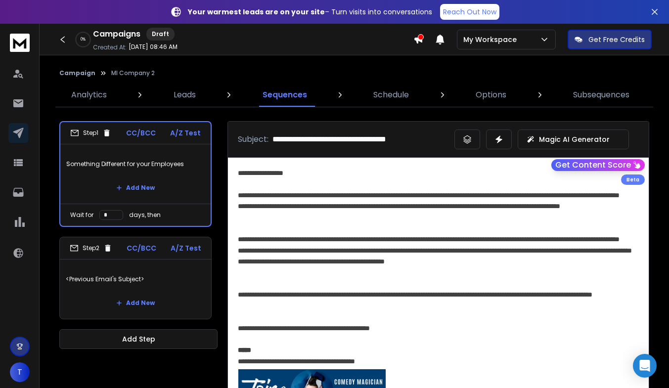
click at [172, 291] on p "<Previous Email's Subject>" at bounding box center [135, 279] width 139 height 28
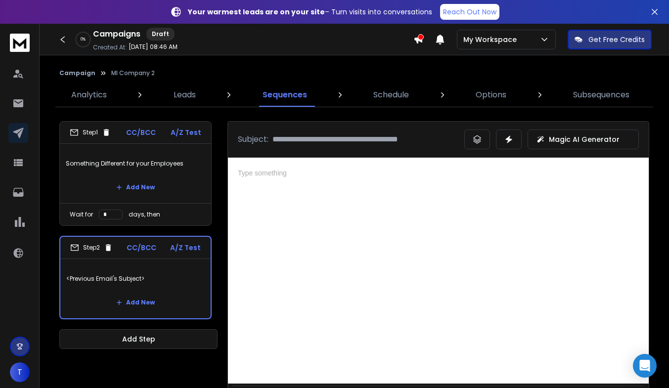
click at [294, 195] on div at bounding box center [438, 271] width 421 height 226
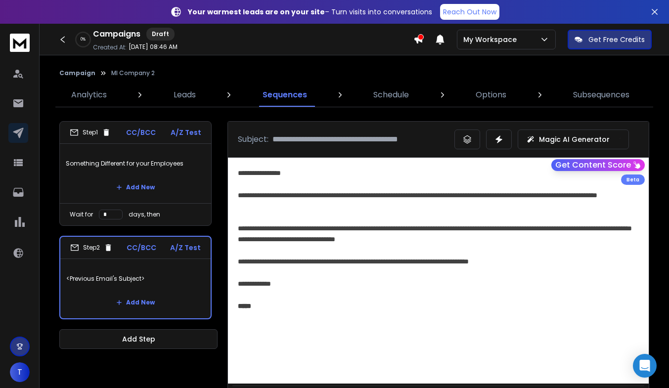
scroll to position [38, 0]
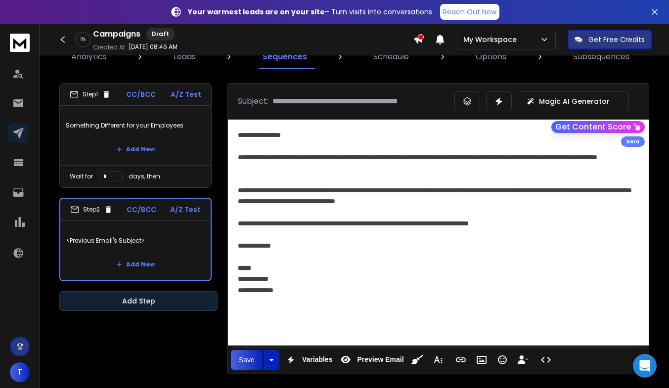
click at [139, 303] on button "Add Step" at bounding box center [138, 301] width 158 height 20
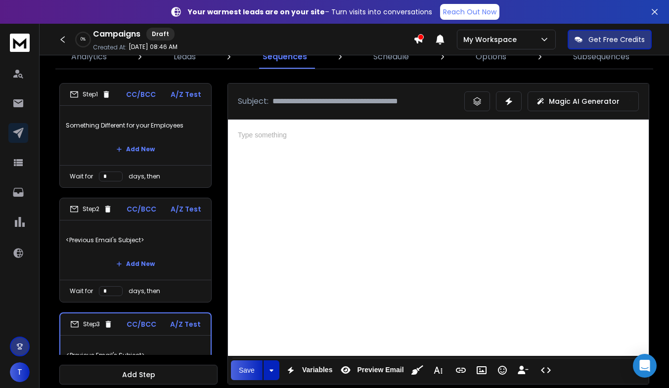
click at [109, 297] on div "Wait for * days, then" at bounding box center [135, 291] width 151 height 22
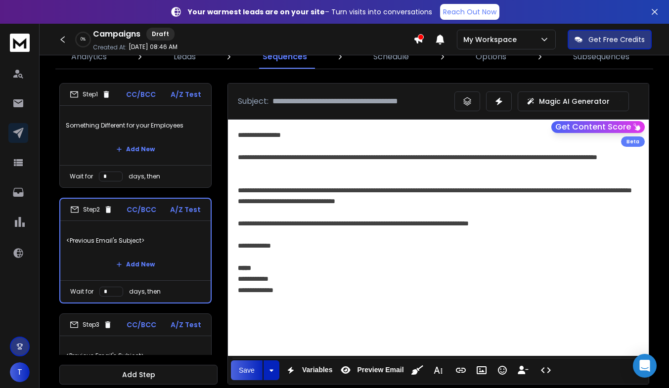
click at [110, 293] on input "*" at bounding box center [111, 292] width 24 height 10
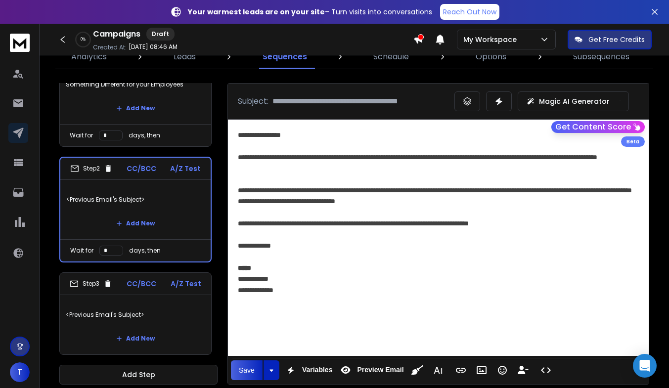
scroll to position [48, 0]
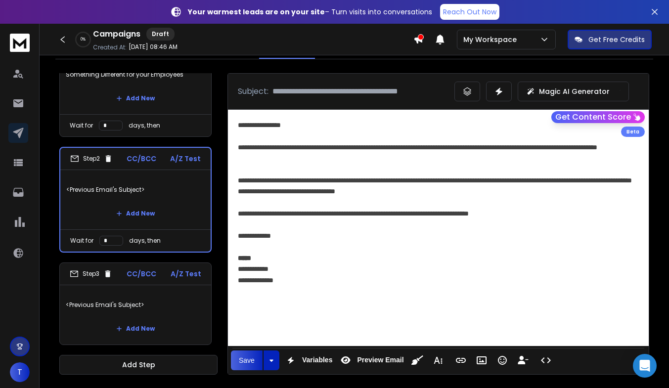
click at [109, 304] on p "<Previous Email's Subject>" at bounding box center [135, 305] width 139 height 28
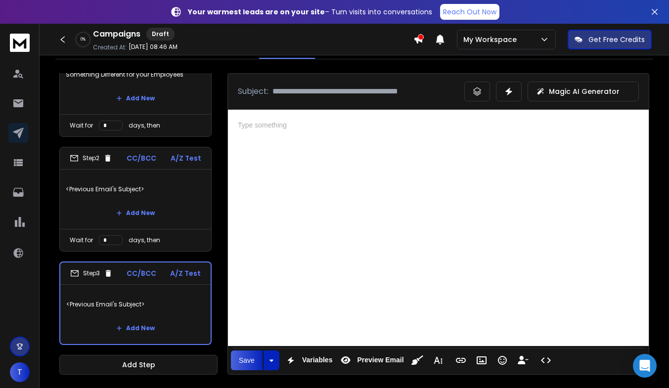
type input "*"
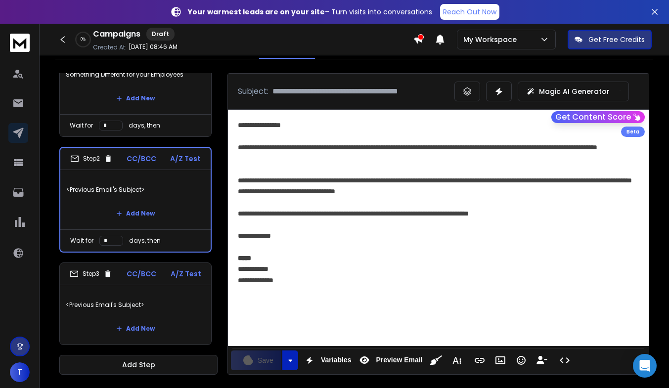
click at [178, 306] on p "<Previous Email's Subject>" at bounding box center [135, 305] width 139 height 28
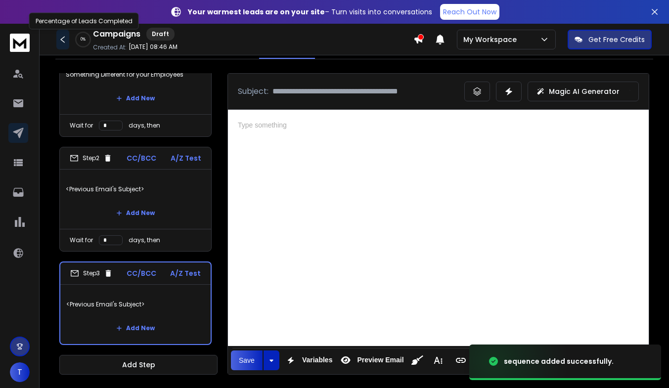
click at [63, 41] on icon at bounding box center [62, 39] width 4 height 6
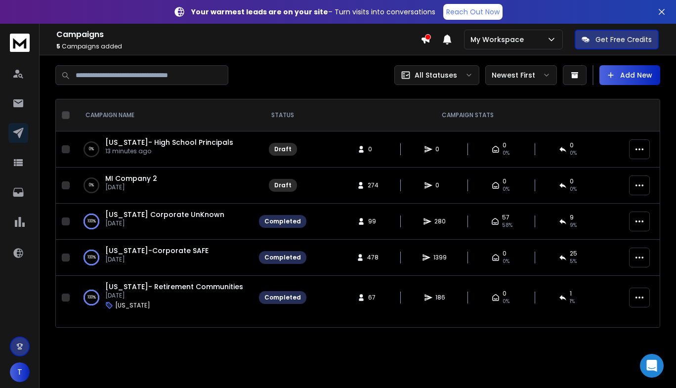
click at [178, 217] on span "[US_STATE] Corporate UnKnown" at bounding box center [164, 215] width 119 height 10
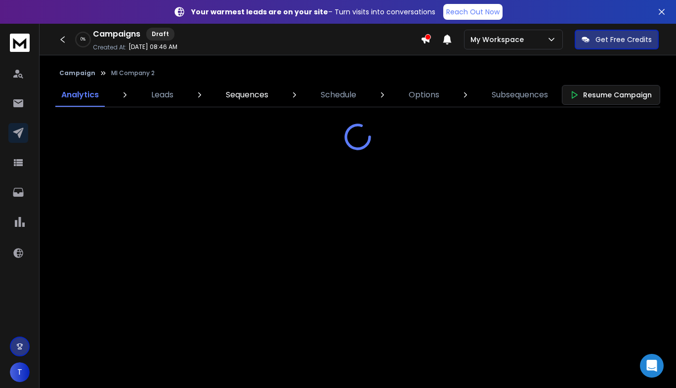
click at [236, 97] on p "Sequences" at bounding box center [247, 95] width 42 height 12
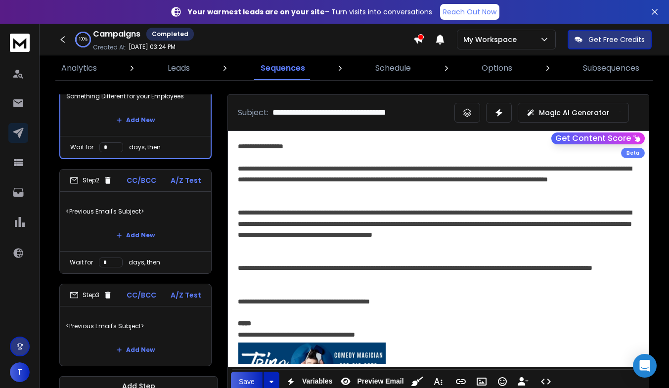
scroll to position [27, 0]
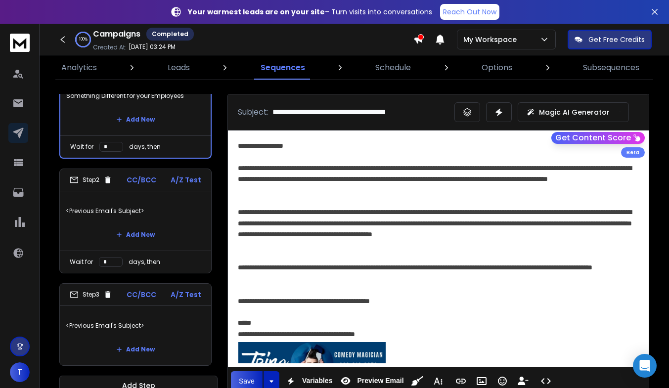
click at [169, 342] on div "Add New" at bounding box center [135, 349] width 139 height 20
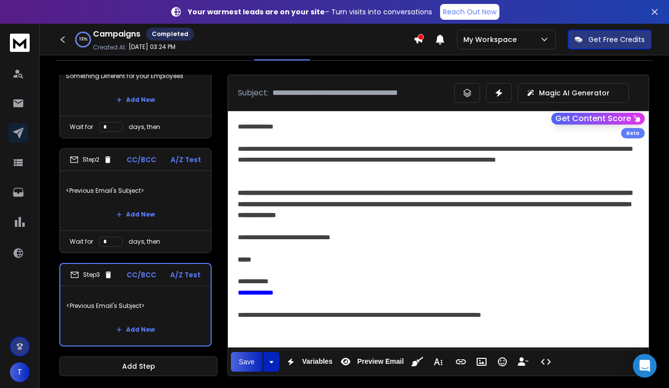
scroll to position [48, 0]
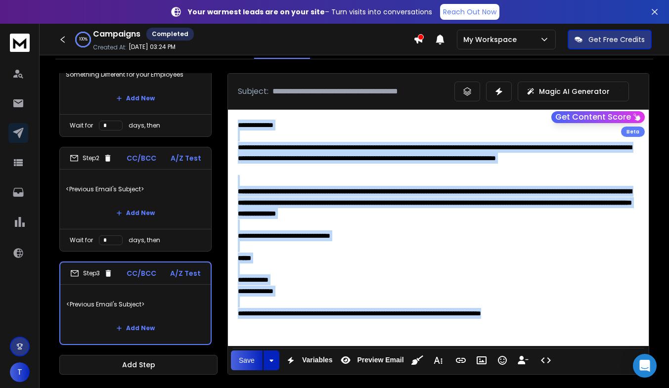
drag, startPoint x: 555, startPoint y: 314, endPoint x: 237, endPoint y: 129, distance: 367.8
click at [237, 129] on div "**********" at bounding box center [438, 226] width 421 height 233
copy div "**********"
click at [381, 171] on div "**********" at bounding box center [438, 158] width 401 height 33
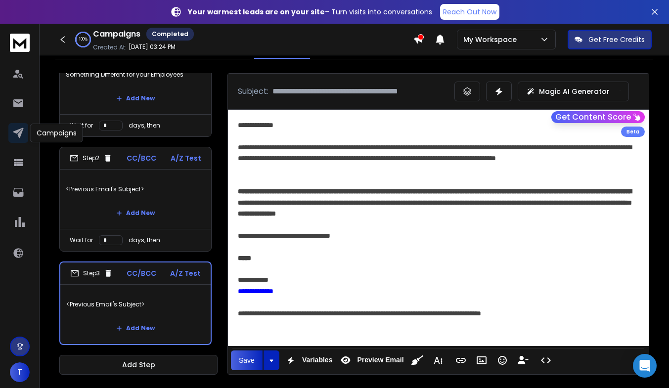
click at [21, 136] on icon at bounding box center [18, 133] width 12 height 12
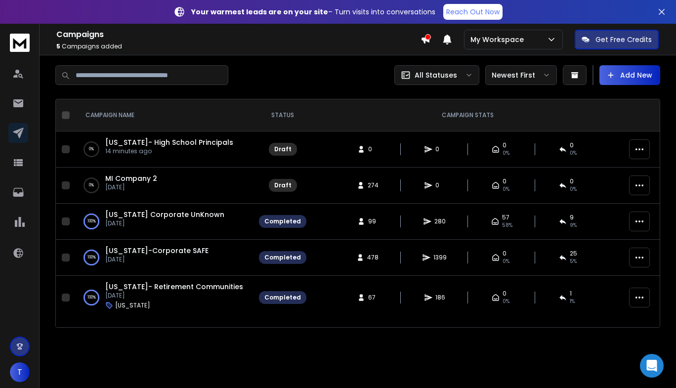
click at [145, 177] on span "MI Company 2" at bounding box center [131, 178] width 52 height 10
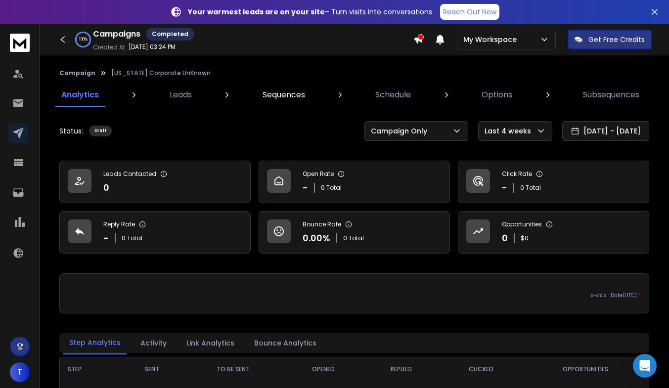
click at [288, 90] on p "Sequences" at bounding box center [283, 95] width 42 height 12
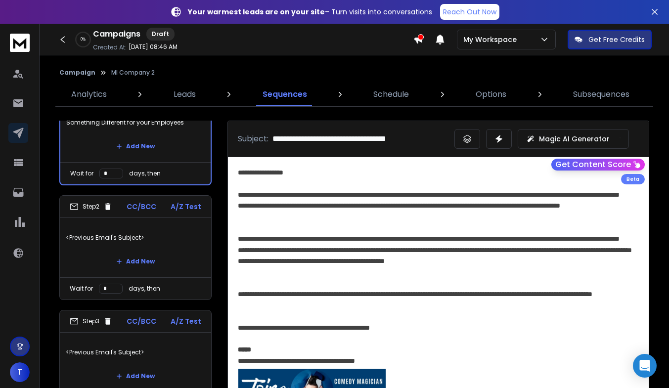
scroll to position [48, 0]
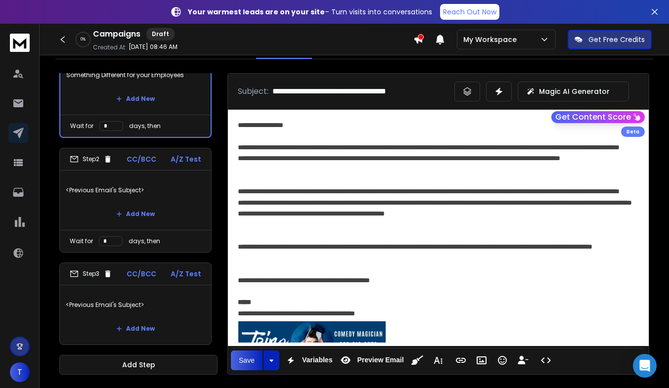
click at [160, 298] on p "<Previous Email's Subject>" at bounding box center [135, 305] width 139 height 28
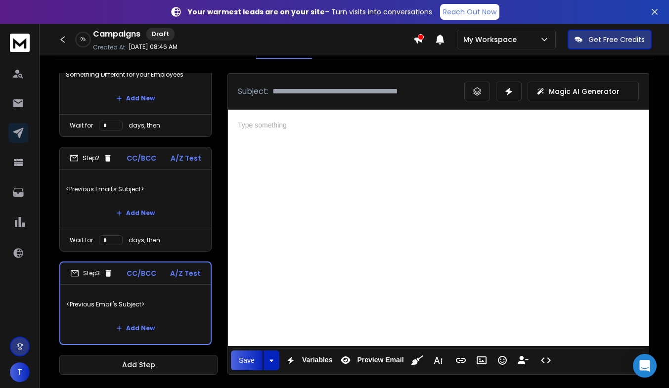
click at [292, 146] on div at bounding box center [438, 226] width 421 height 233
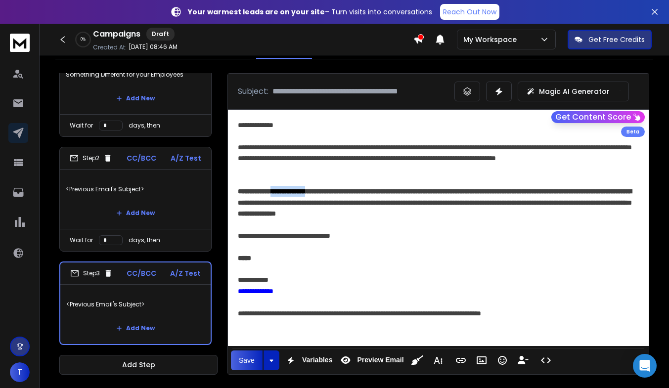
drag, startPoint x: 334, startPoint y: 189, endPoint x: 281, endPoint y: 188, distance: 52.9
click at [281, 188] on strong "**********" at bounding box center [435, 202] width 394 height 29
click at [301, 194] on strong "**********" at bounding box center [437, 202] width 398 height 29
click at [291, 175] on div at bounding box center [438, 180] width 401 height 11
click at [407, 314] on div "**********" at bounding box center [438, 313] width 401 height 11
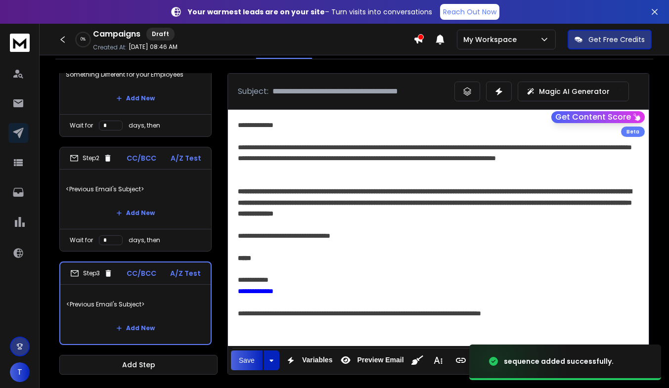
click at [158, 188] on p "<Previous Email's Subject>" at bounding box center [135, 189] width 139 height 28
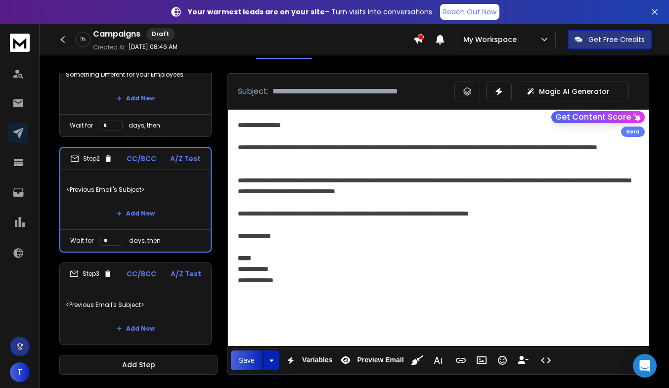
click at [163, 308] on p "<Previous Email's Subject>" at bounding box center [135, 305] width 139 height 28
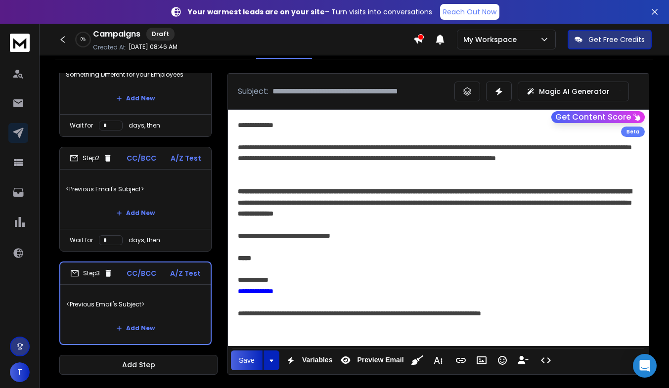
scroll to position [0, 0]
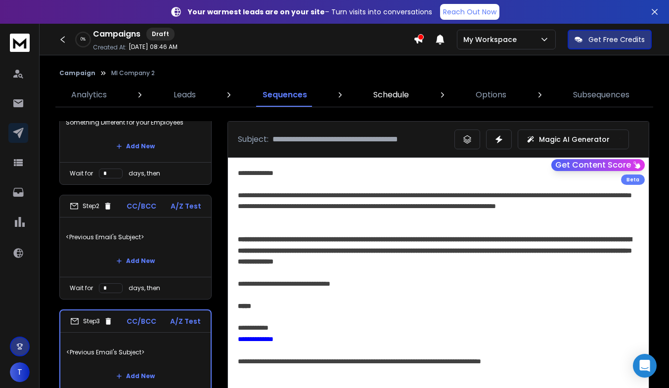
click at [377, 100] on p "Schedule" at bounding box center [391, 95] width 36 height 12
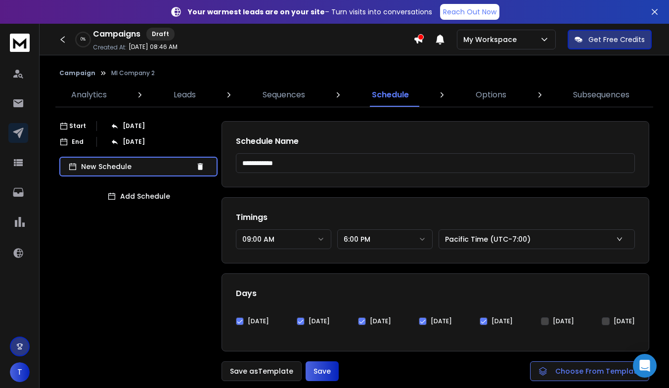
click at [140, 123] on p "Wed Jul 23 2025" at bounding box center [134, 126] width 22 height 8
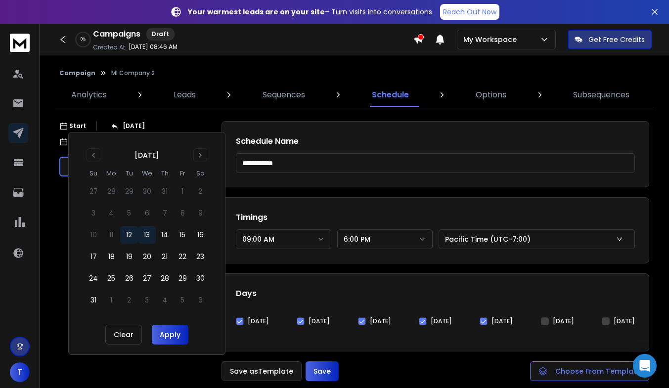
click at [149, 233] on button "13" at bounding box center [147, 235] width 18 height 18
click at [130, 231] on button "12" at bounding box center [129, 235] width 18 height 18
click at [148, 231] on button "13" at bounding box center [147, 235] width 18 height 18
click at [168, 335] on button "Apply" at bounding box center [170, 335] width 37 height 20
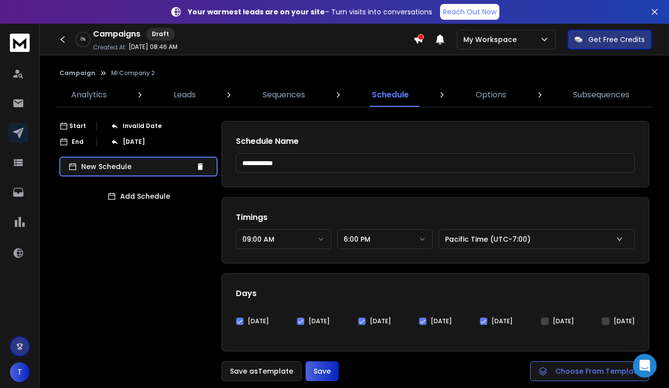
click at [149, 126] on p "Invalid Date" at bounding box center [142, 126] width 39 height 8
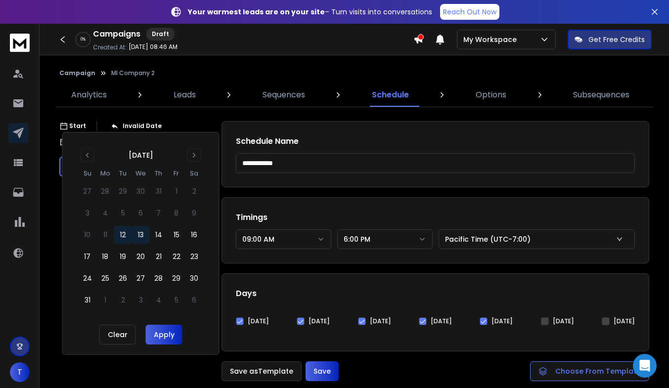
click at [143, 233] on button "13" at bounding box center [141, 235] width 18 height 18
click at [167, 330] on button "Apply" at bounding box center [164, 335] width 37 height 20
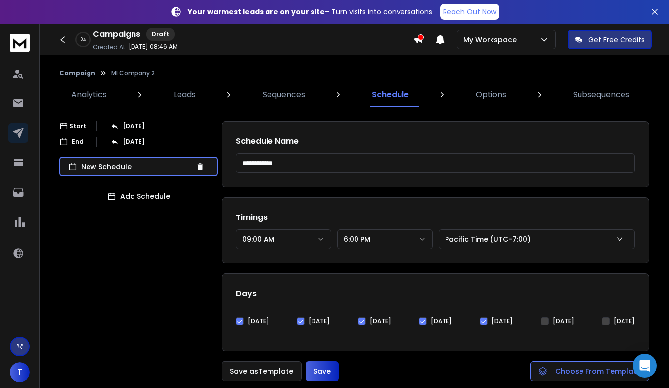
click at [145, 144] on p "Thu Jul 23 2026" at bounding box center [134, 142] width 22 height 8
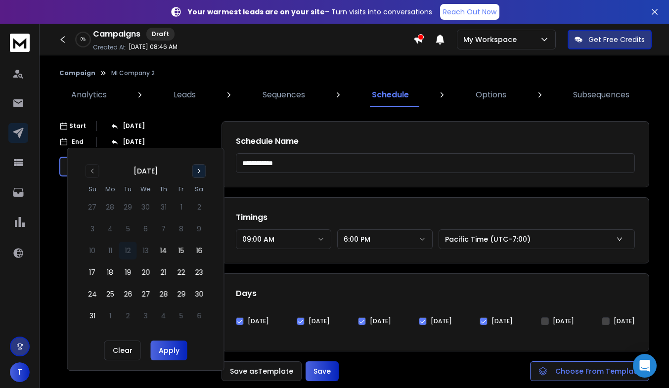
click at [202, 169] on icon "Go to next month" at bounding box center [199, 171] width 8 height 8
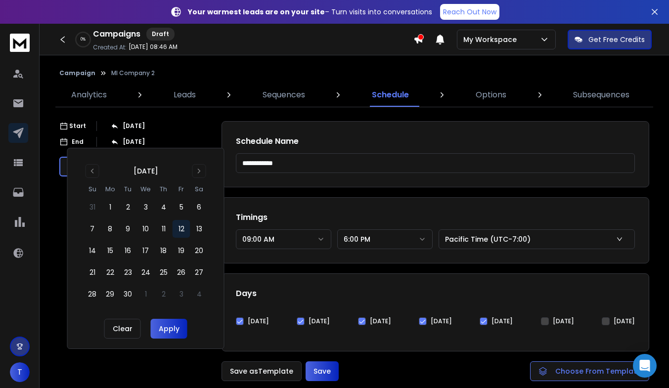
click at [181, 226] on button "12" at bounding box center [181, 229] width 18 height 18
click at [169, 330] on button "Apply" at bounding box center [169, 329] width 37 height 20
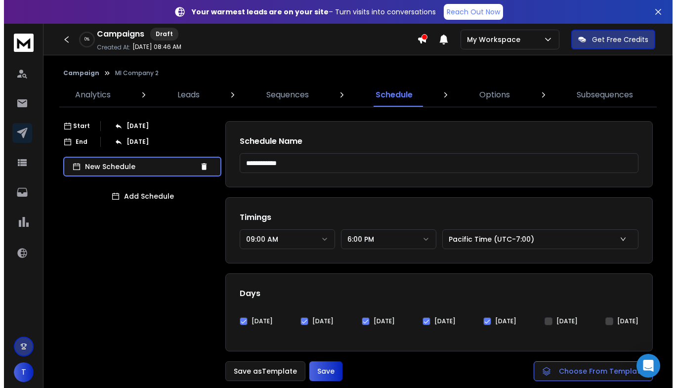
scroll to position [7, 0]
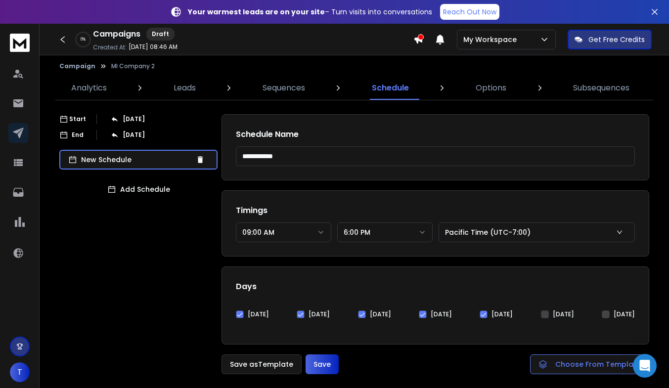
click at [360, 236] on button "6:00 PM" at bounding box center [384, 232] width 95 height 20
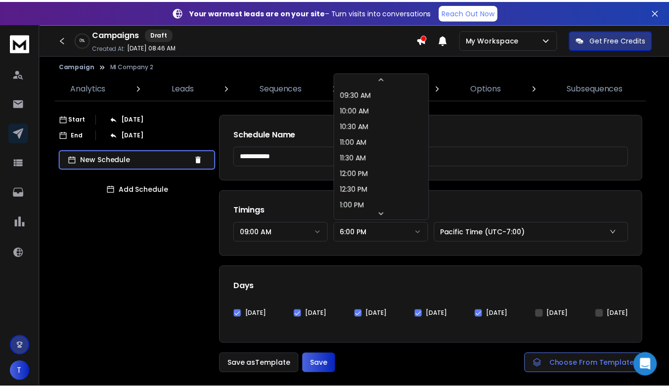
scroll to position [163, 0]
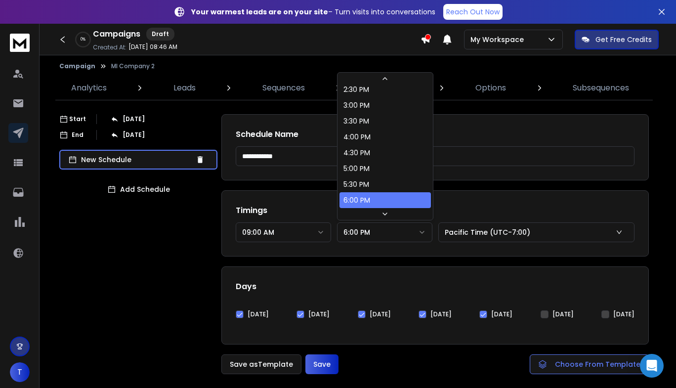
select select "********"
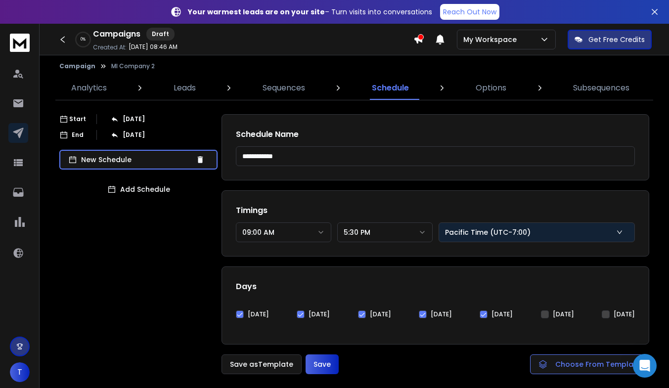
click at [498, 230] on p "Pacific Time (UTC-7:00)" at bounding box center [489, 232] width 89 height 10
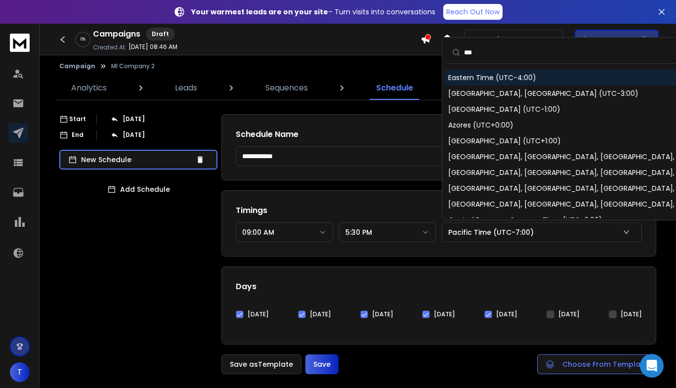
type input "***"
click at [489, 78] on div "Eastern Time (UTC-4:00)" at bounding box center [492, 78] width 88 height 10
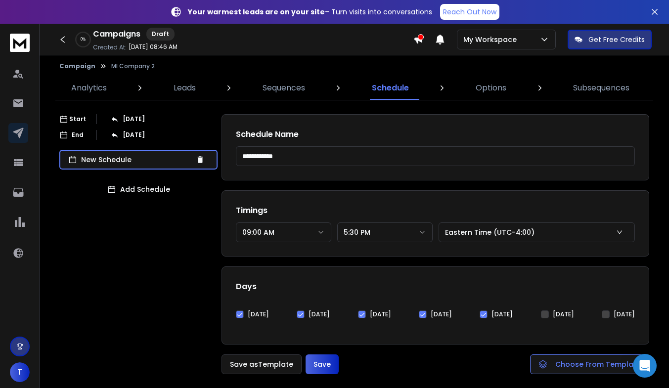
click at [316, 364] on button "Save" at bounding box center [321, 364] width 33 height 20
click at [486, 88] on p "Options" at bounding box center [490, 88] width 31 height 12
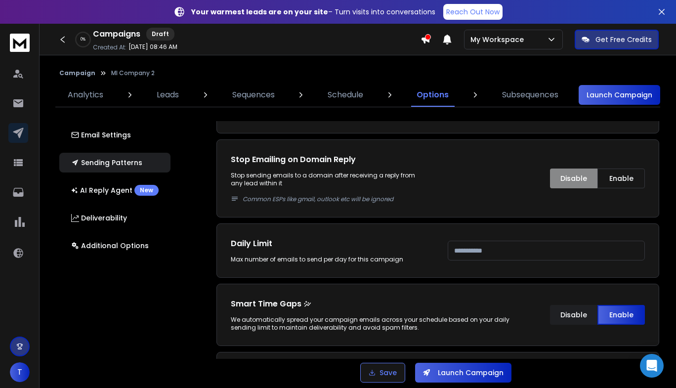
scroll to position [155, 0]
drag, startPoint x: 464, startPoint y: 253, endPoint x: 418, endPoint y: 252, distance: 46.5
click at [418, 252] on div "Daily Limit Max number of emails to send per day for this campaign ***" at bounding box center [438, 250] width 414 height 26
type input "***"
click at [353, 241] on h1 "Daily Limit" at bounding box center [329, 243] width 197 height 12
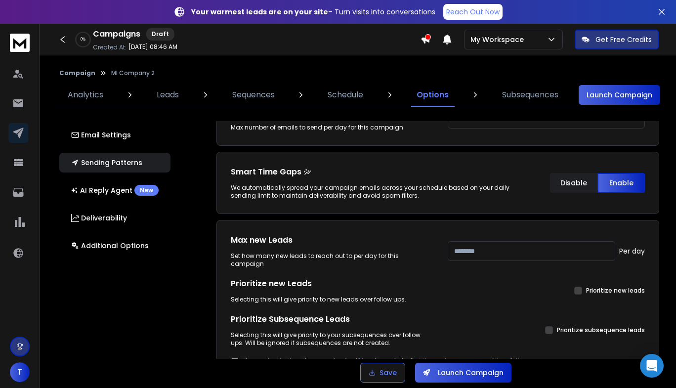
scroll to position [286, 0]
drag, startPoint x: 477, startPoint y: 251, endPoint x: 416, endPoint y: 247, distance: 61.9
click at [416, 247] on div "Max new Leads Set how many new leads to reach out to per day for this campaign …" at bounding box center [438, 251] width 414 height 34
type input "***"
click at [345, 240] on h1 "Max new Leads" at bounding box center [329, 240] width 197 height 12
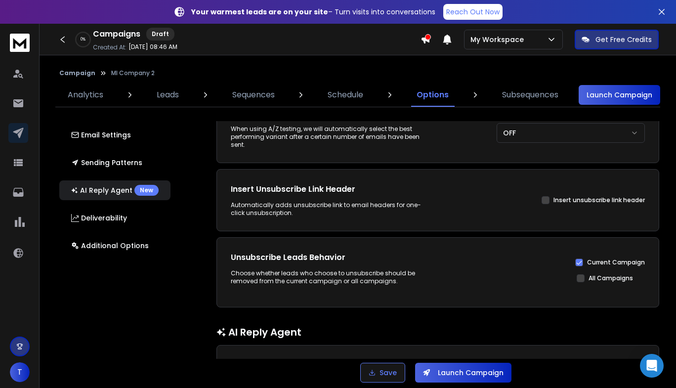
scroll to position [583, 0]
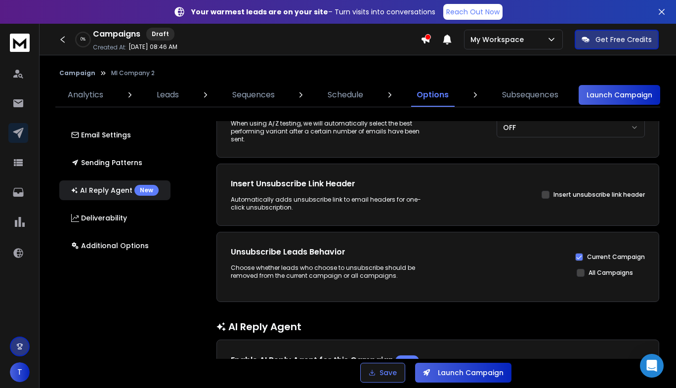
click at [577, 274] on button "All Campaigns" at bounding box center [581, 273] width 8 height 8
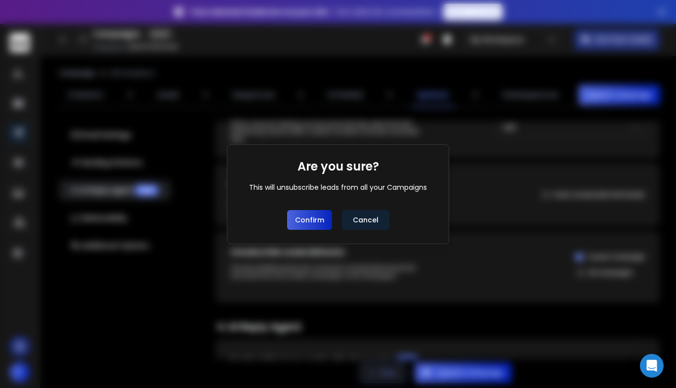
click at [304, 218] on button "Confirm" at bounding box center [309, 220] width 45 height 20
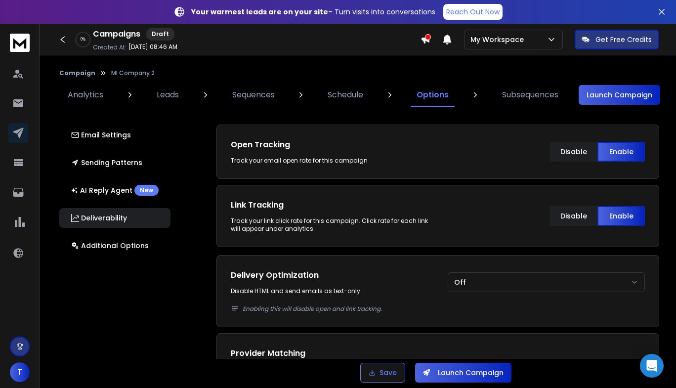
scroll to position [908, 0]
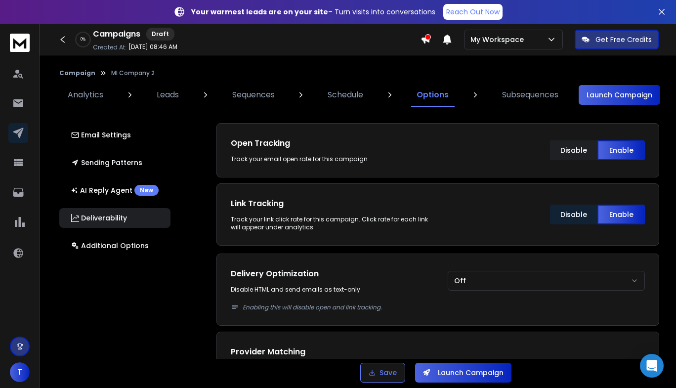
click at [566, 211] on button "Disable" at bounding box center [573, 215] width 47 height 20
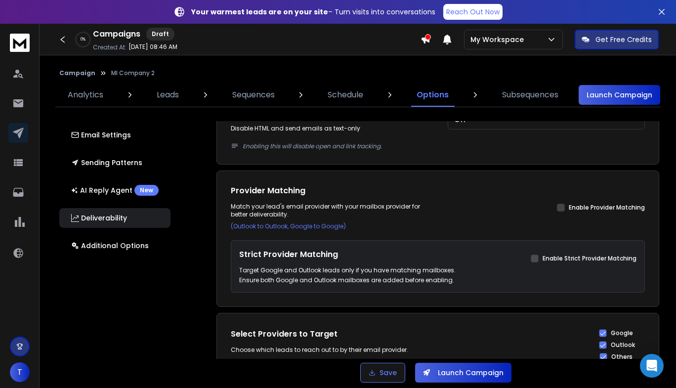
scroll to position [1071, 0]
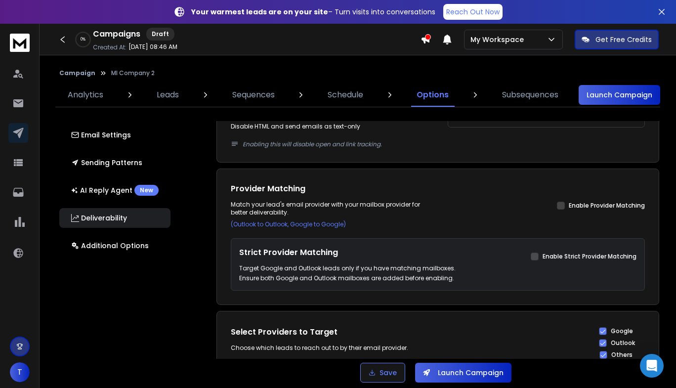
click at [557, 204] on button "Enable Provider Matching" at bounding box center [561, 206] width 8 height 8
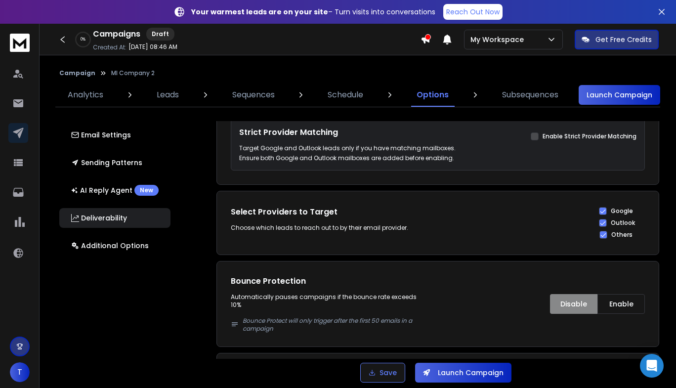
scroll to position [1189, 0]
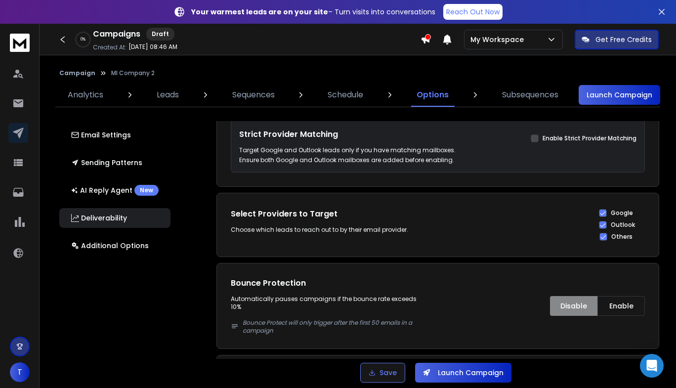
click at [600, 223] on button "Outlook" at bounding box center [603, 225] width 8 height 8
click at [599, 212] on button "Google" at bounding box center [603, 213] width 8 height 8
click at [599, 237] on button "Others" at bounding box center [603, 237] width 8 height 8
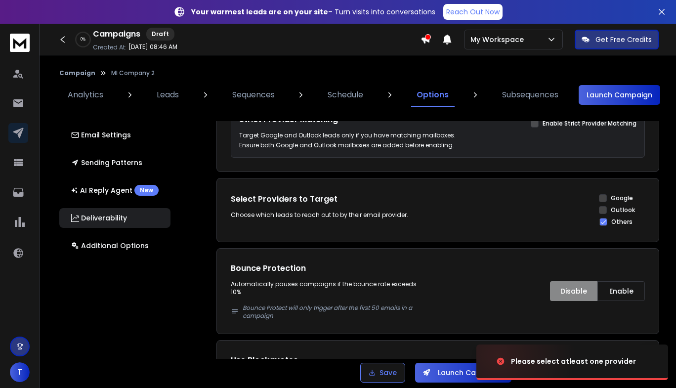
scroll to position [1203, 0]
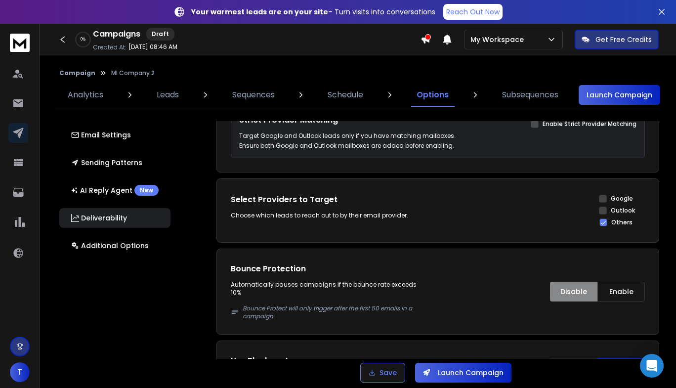
click at [599, 199] on button "Google" at bounding box center [603, 199] width 8 height 8
click at [601, 211] on button "Outlook" at bounding box center [603, 211] width 8 height 8
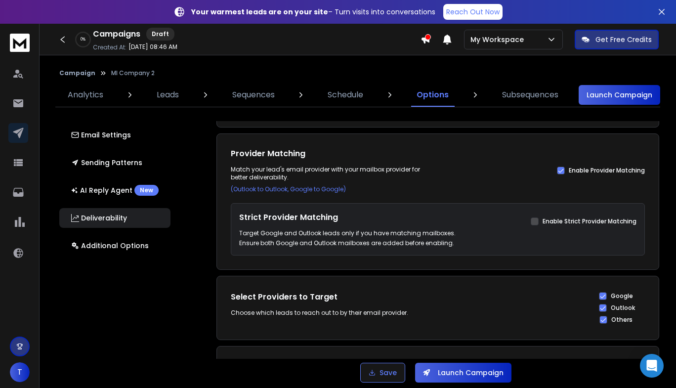
scroll to position [1104, 0]
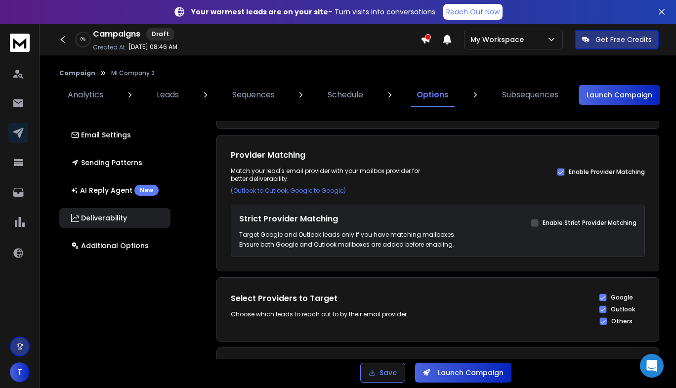
click at [557, 173] on button "Enable Provider Matching" at bounding box center [561, 172] width 8 height 8
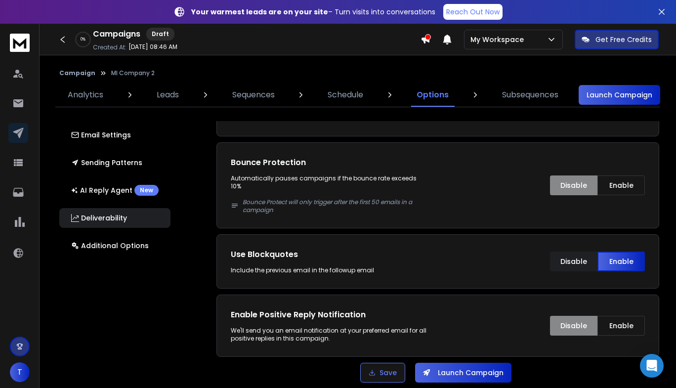
scroll to position [1310, 0]
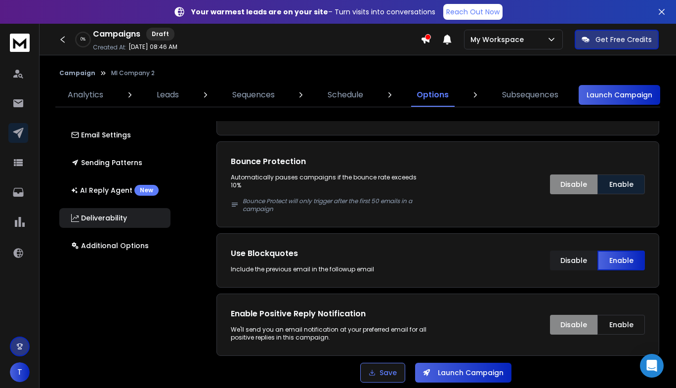
click at [613, 177] on button "Enable" at bounding box center [620, 184] width 47 height 20
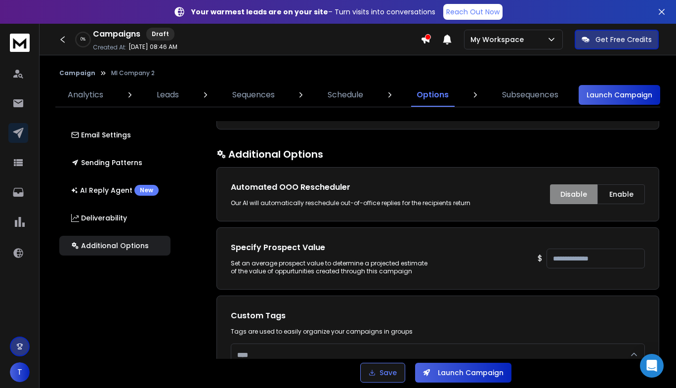
scroll to position [1537, 0]
click at [614, 187] on button "Enable" at bounding box center [620, 194] width 47 height 20
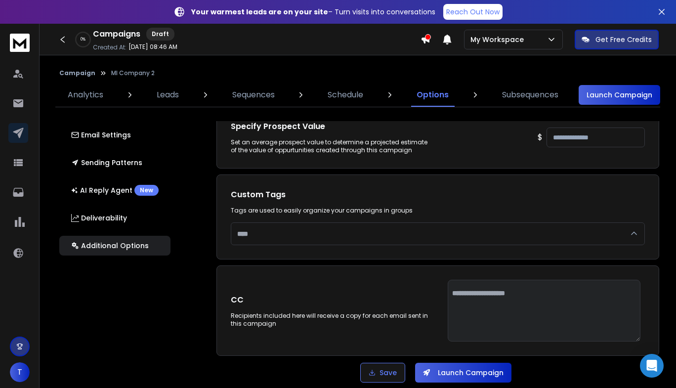
scroll to position [1753, 0]
click at [383, 227] on div at bounding box center [438, 232] width 414 height 23
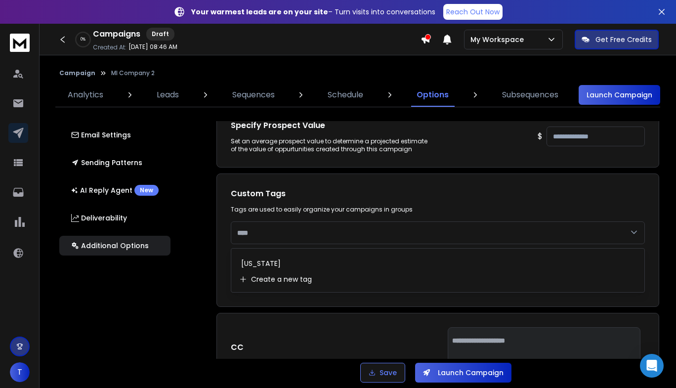
click at [288, 274] on p "Create a new tag" at bounding box center [281, 279] width 61 height 10
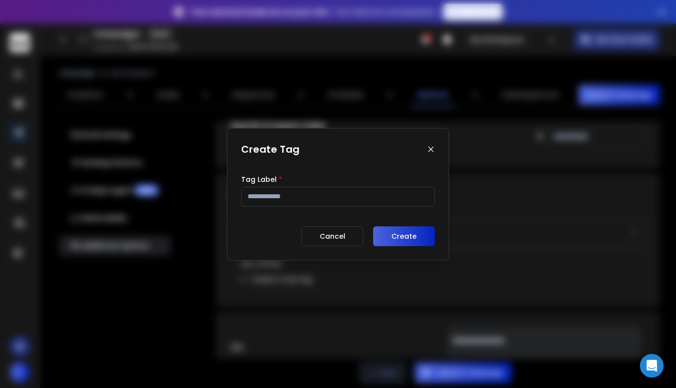
click at [319, 199] on input "text" at bounding box center [338, 197] width 194 height 20
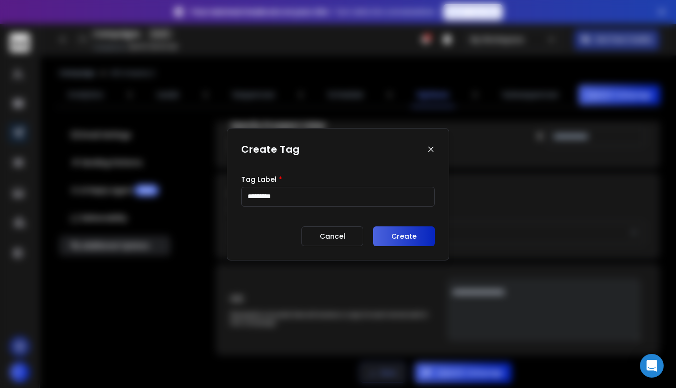
type input "********"
click at [409, 234] on button "Create" at bounding box center [404, 236] width 62 height 20
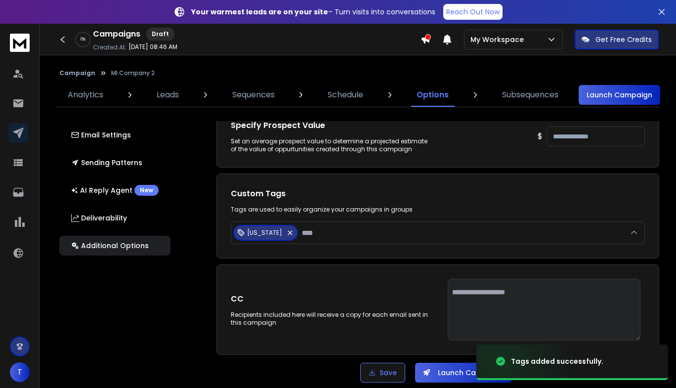
scroll to position [1843, 0]
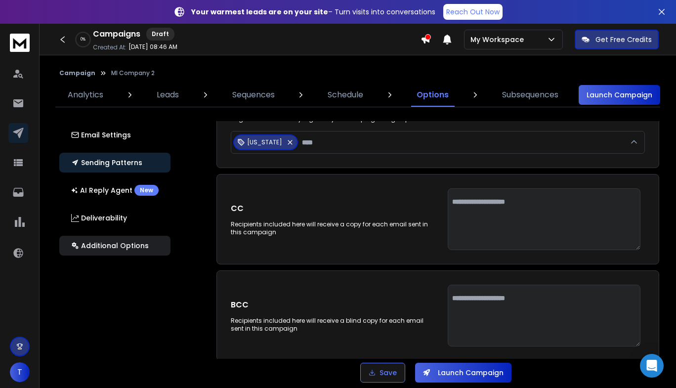
click at [111, 165] on p "Sending Patterns" at bounding box center [106, 163] width 71 height 10
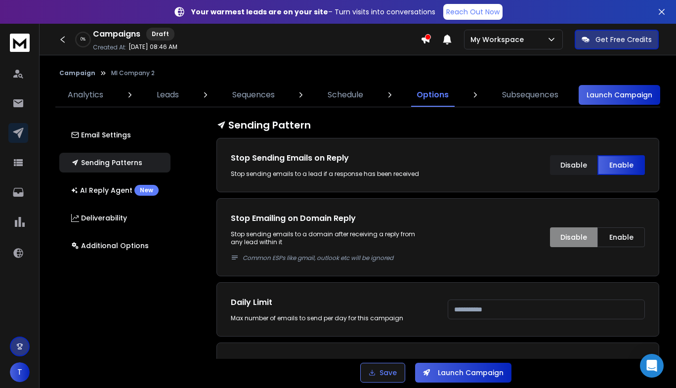
scroll to position [92, 0]
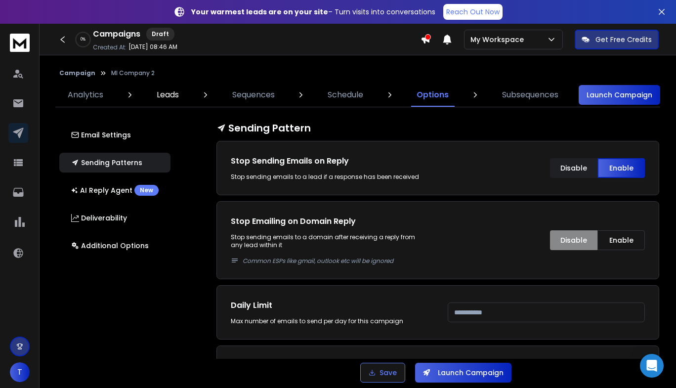
click at [173, 101] on link "Leads" at bounding box center [168, 95] width 34 height 24
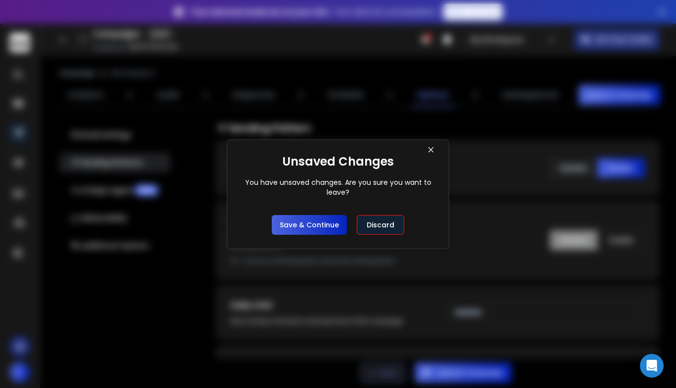
click at [323, 225] on button "Save & Continue" at bounding box center [309, 225] width 75 height 20
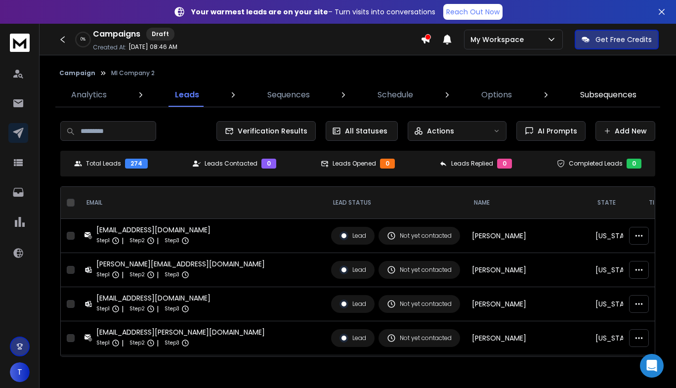
click at [597, 94] on p "Subsequences" at bounding box center [608, 95] width 56 height 12
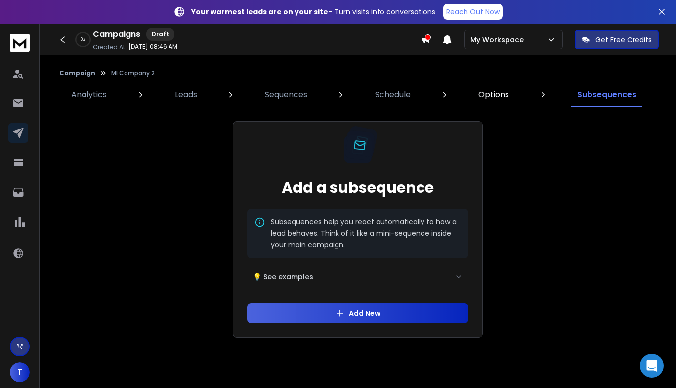
click at [483, 95] on p "Options" at bounding box center [493, 95] width 31 height 12
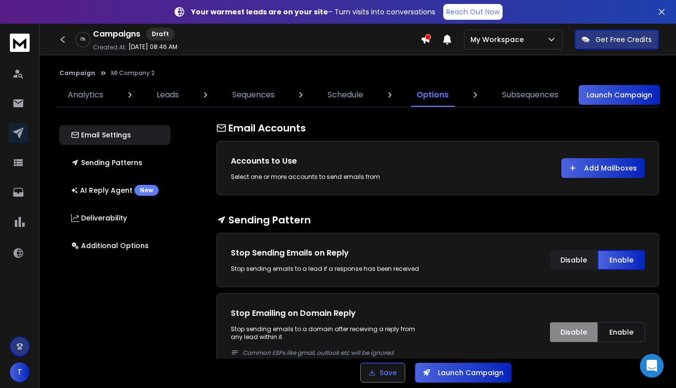
click at [611, 162] on button "Add Mailboxes" at bounding box center [603, 168] width 84 height 20
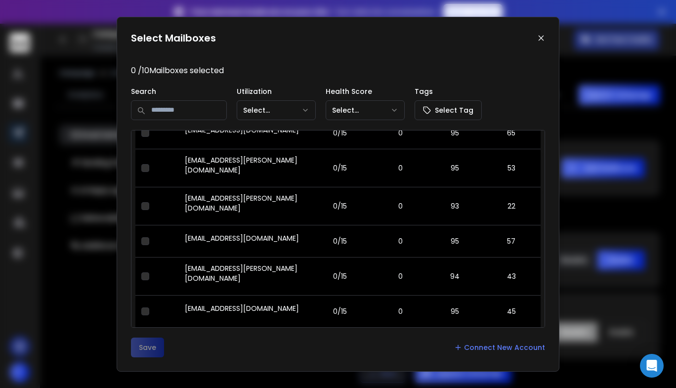
scroll to position [156, 0]
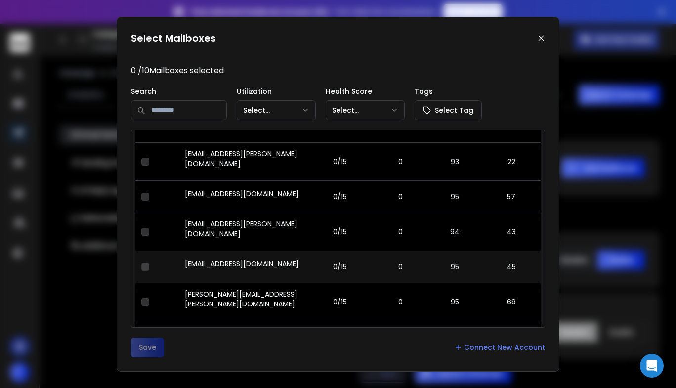
click at [142, 263] on button "button" at bounding box center [145, 267] width 8 height 8
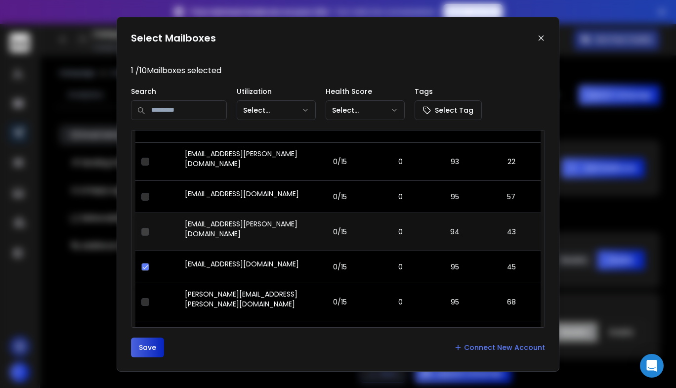
click at [144, 228] on button "button" at bounding box center [145, 232] width 8 height 8
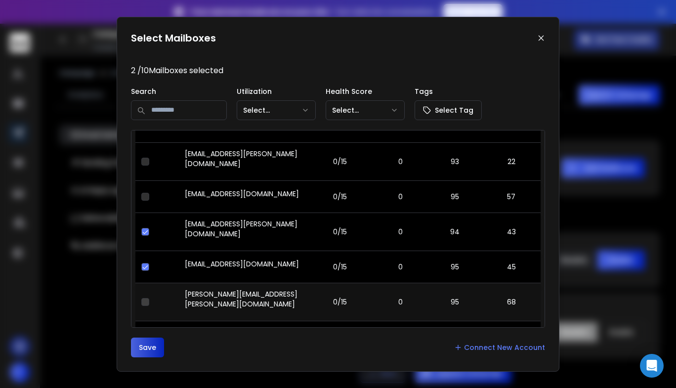
click at [147, 298] on button "button" at bounding box center [145, 302] width 8 height 8
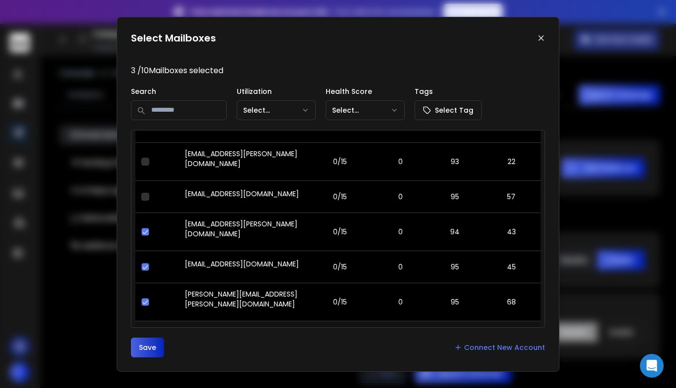
click at [146, 336] on button "button" at bounding box center [145, 340] width 8 height 8
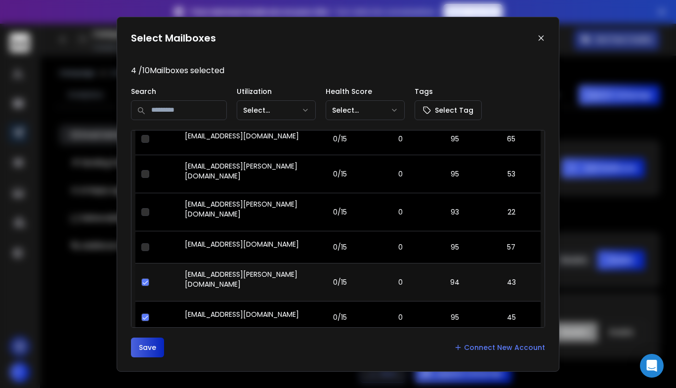
scroll to position [97, 0]
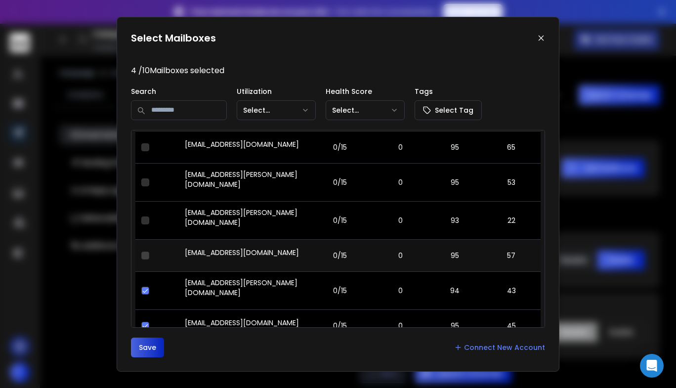
click at [144, 252] on button "button" at bounding box center [145, 256] width 8 height 8
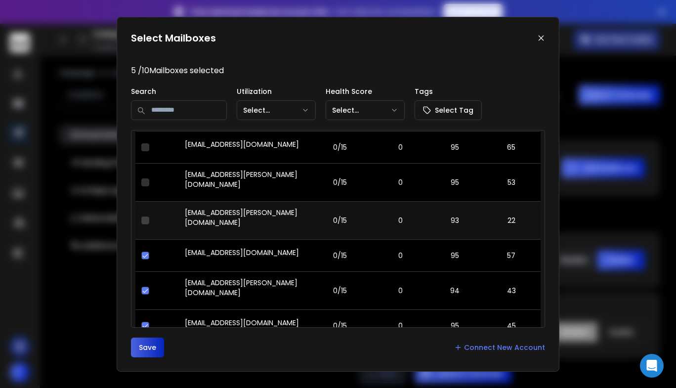
click at [145, 216] on button "button" at bounding box center [145, 220] width 8 height 8
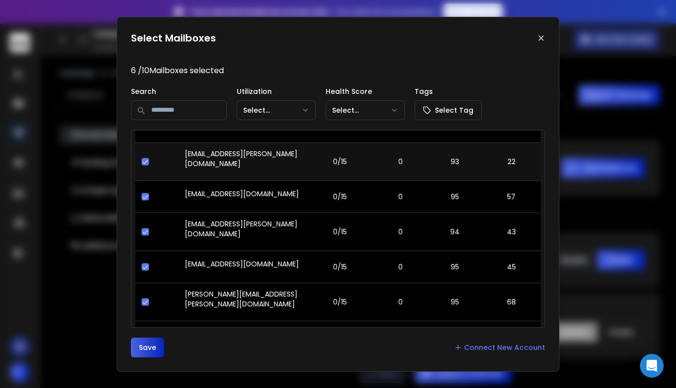
scroll to position [0, 0]
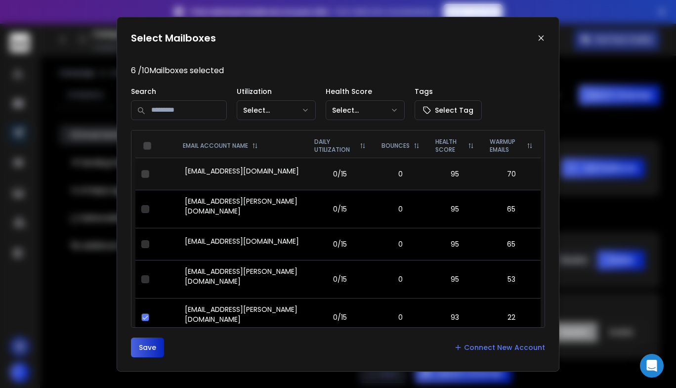
click at [147, 172] on button "button" at bounding box center [145, 174] width 8 height 8
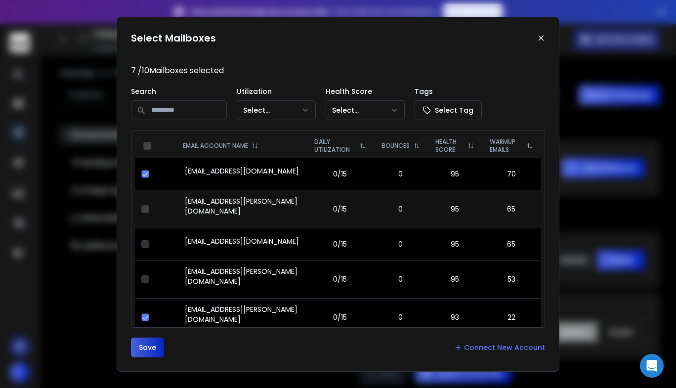
click at [144, 205] on button "button" at bounding box center [145, 209] width 8 height 8
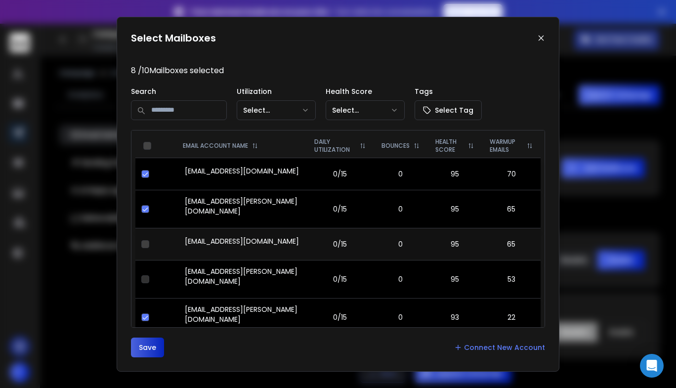
click at [147, 240] on button "button" at bounding box center [145, 244] width 8 height 8
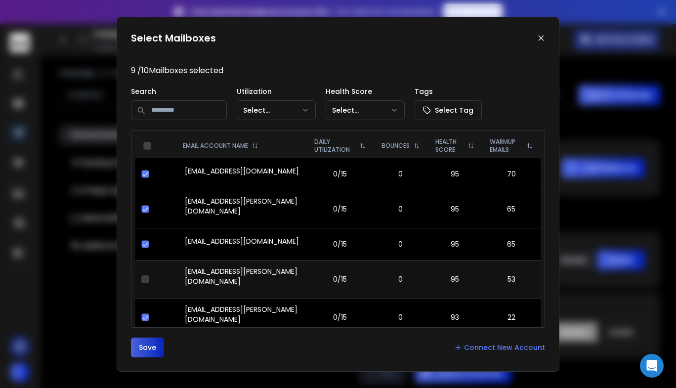
click at [145, 275] on button "button" at bounding box center [145, 279] width 8 height 8
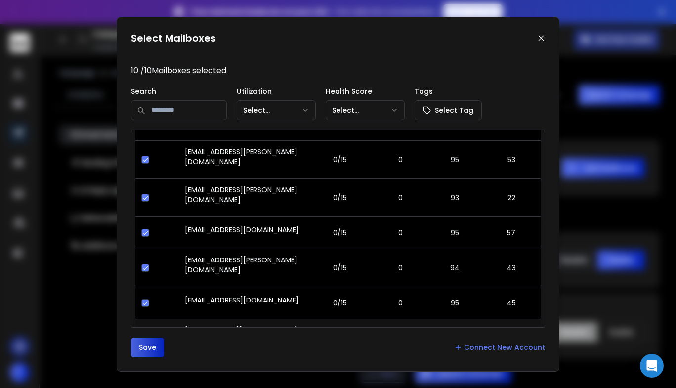
scroll to position [120, 0]
click at [146, 346] on button "Save" at bounding box center [147, 348] width 33 height 20
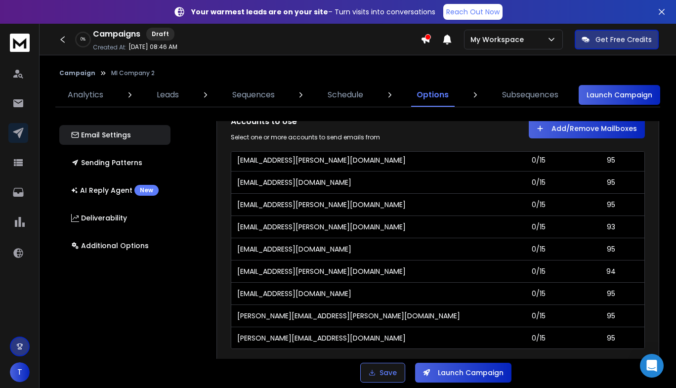
scroll to position [0, 0]
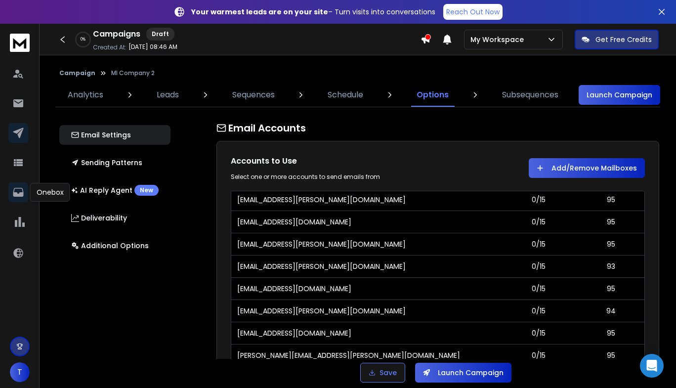
click at [16, 189] on icon at bounding box center [18, 192] width 12 height 12
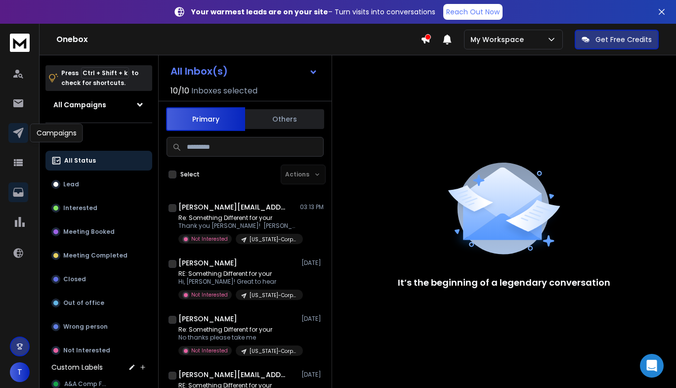
click at [19, 130] on icon at bounding box center [18, 132] width 10 height 10
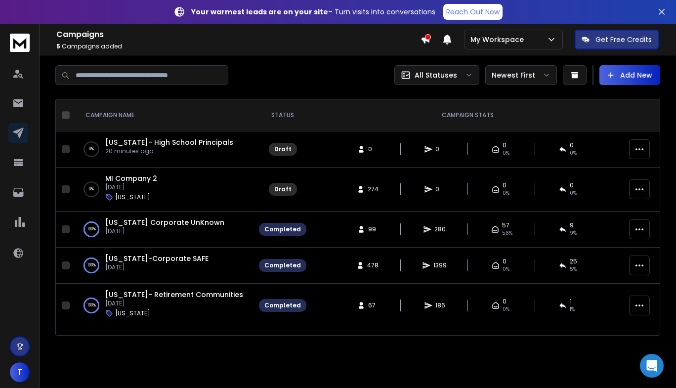
click at [145, 179] on span "MI Company 2" at bounding box center [131, 178] width 52 height 10
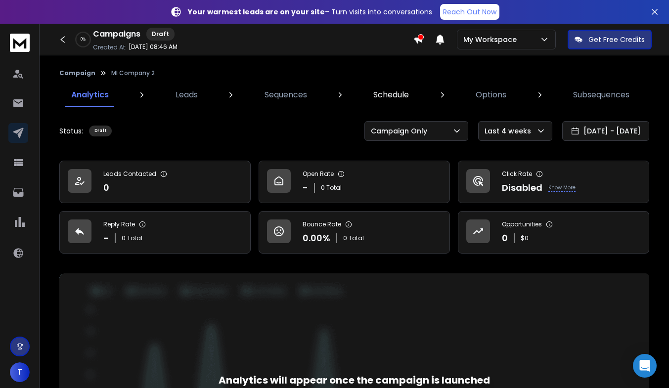
click at [398, 91] on p "Schedule" at bounding box center [391, 95] width 36 height 12
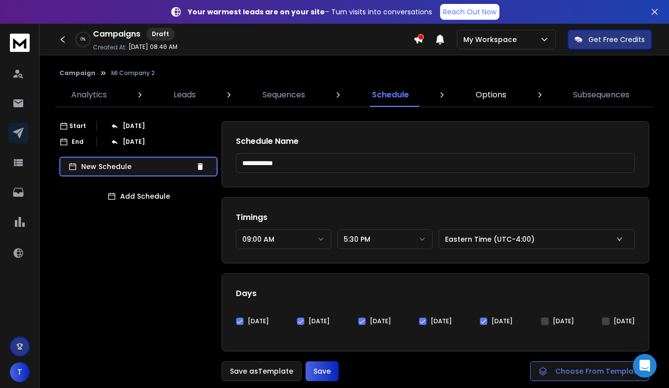
click at [505, 95] on p "Options" at bounding box center [490, 95] width 31 height 12
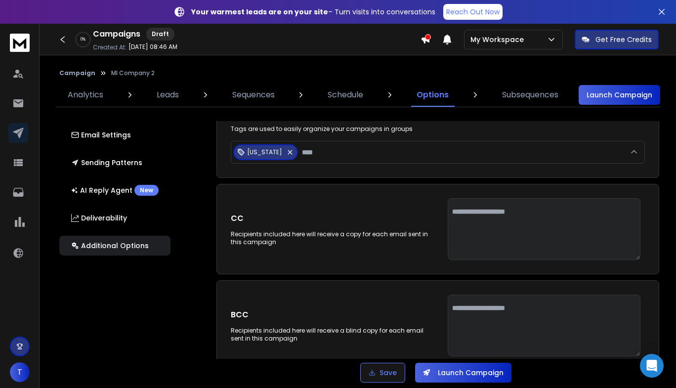
scroll to position [2070, 0]
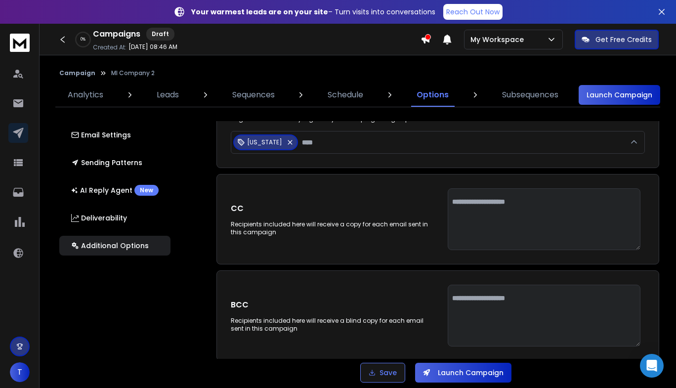
click at [456, 372] on button "Launch Campaign" at bounding box center [463, 373] width 96 height 20
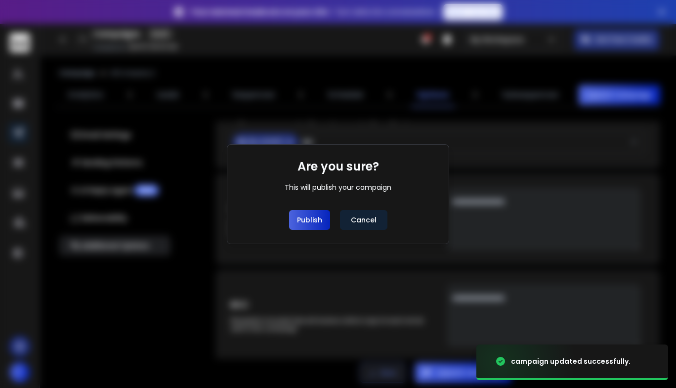
click at [306, 222] on button "Publish" at bounding box center [309, 220] width 41 height 20
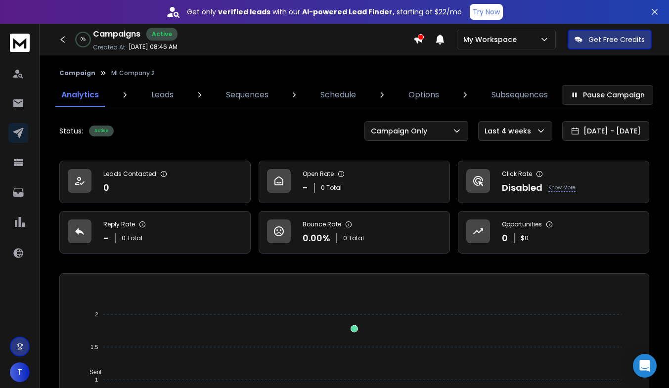
click at [19, 41] on img at bounding box center [20, 43] width 20 height 18
